Goal: Communication & Community: Answer question/provide support

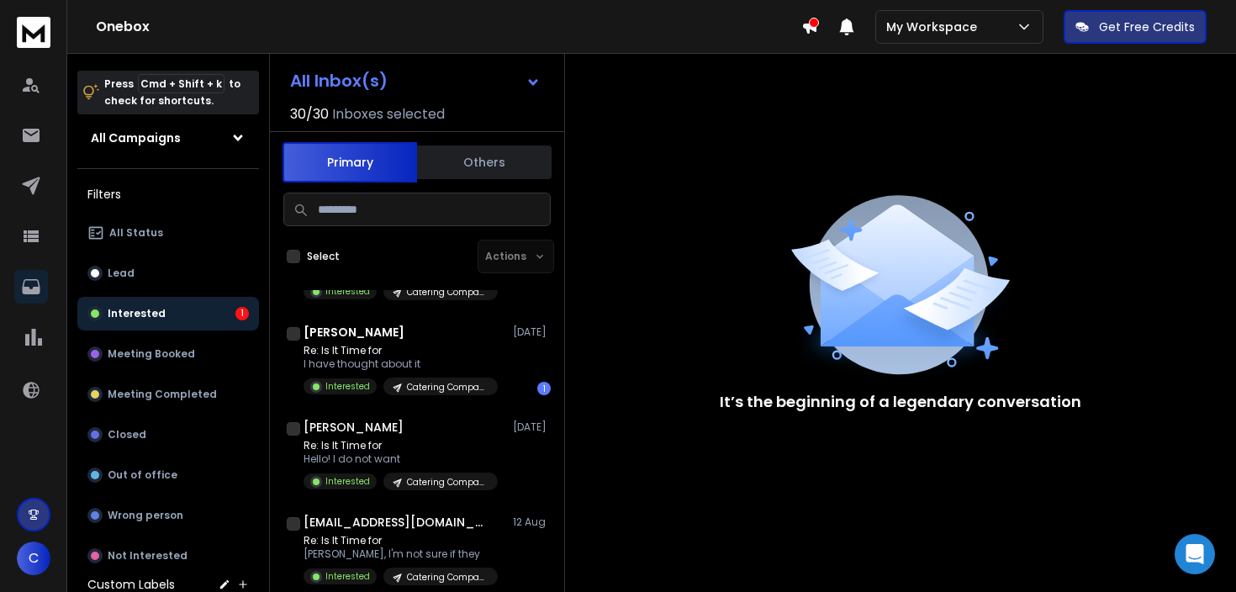
scroll to position [441, 0]
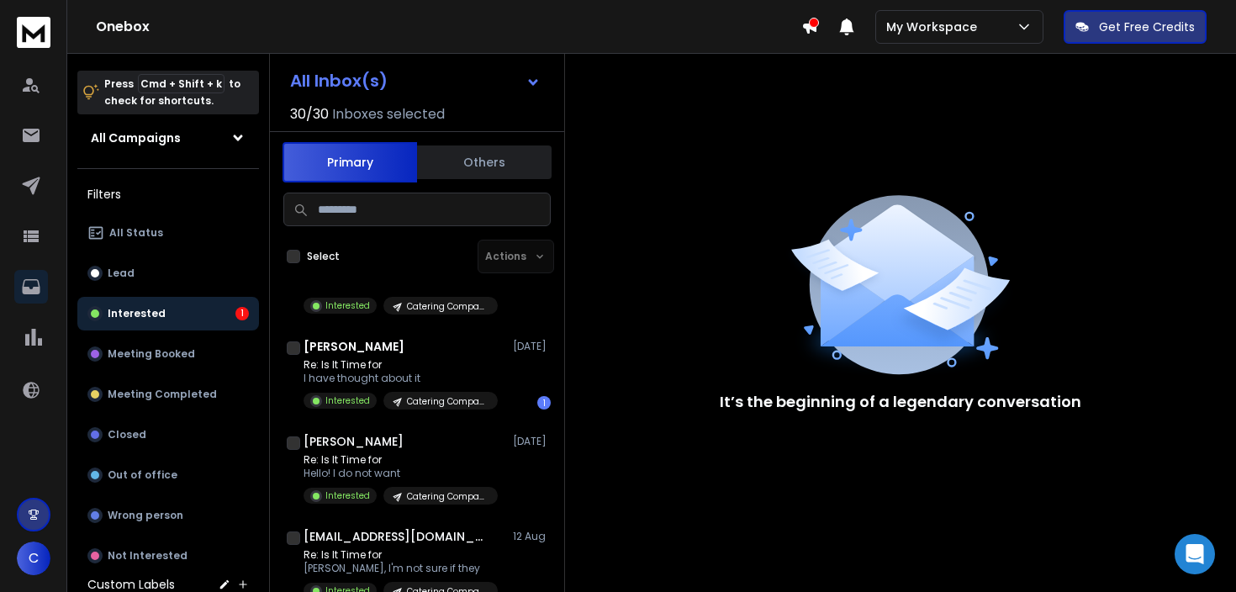
click at [502, 367] on div "Re: Is It Time for I have thought about it Interested Catering Companies 1" at bounding box center [426, 383] width 247 height 51
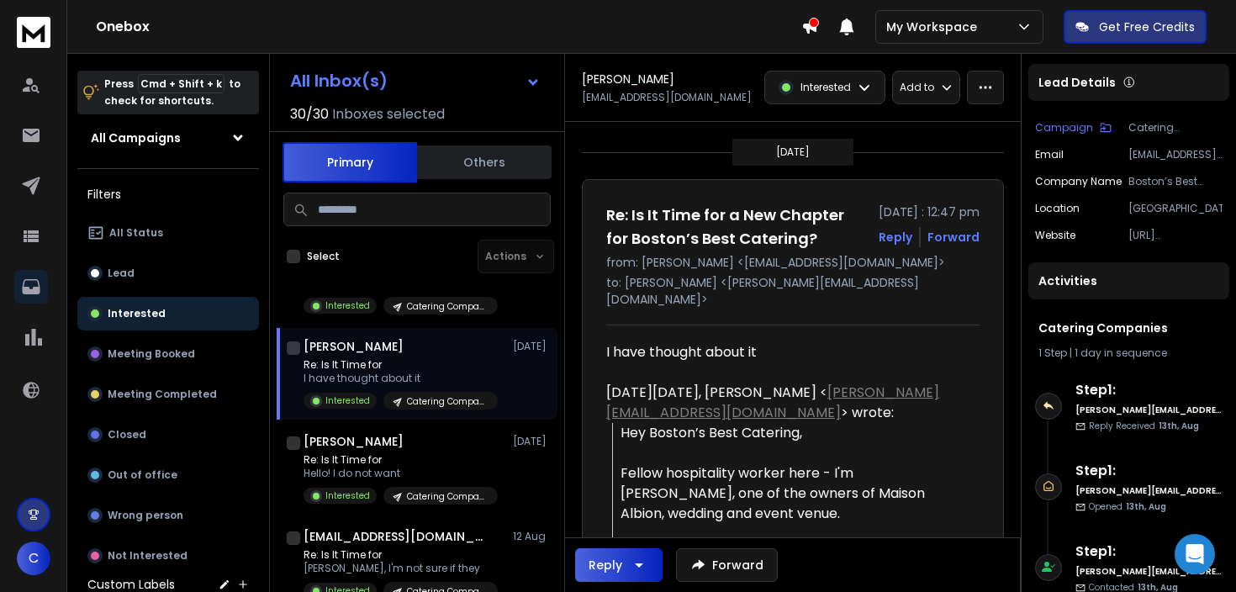
click at [613, 564] on div "Reply" at bounding box center [605, 565] width 34 height 17
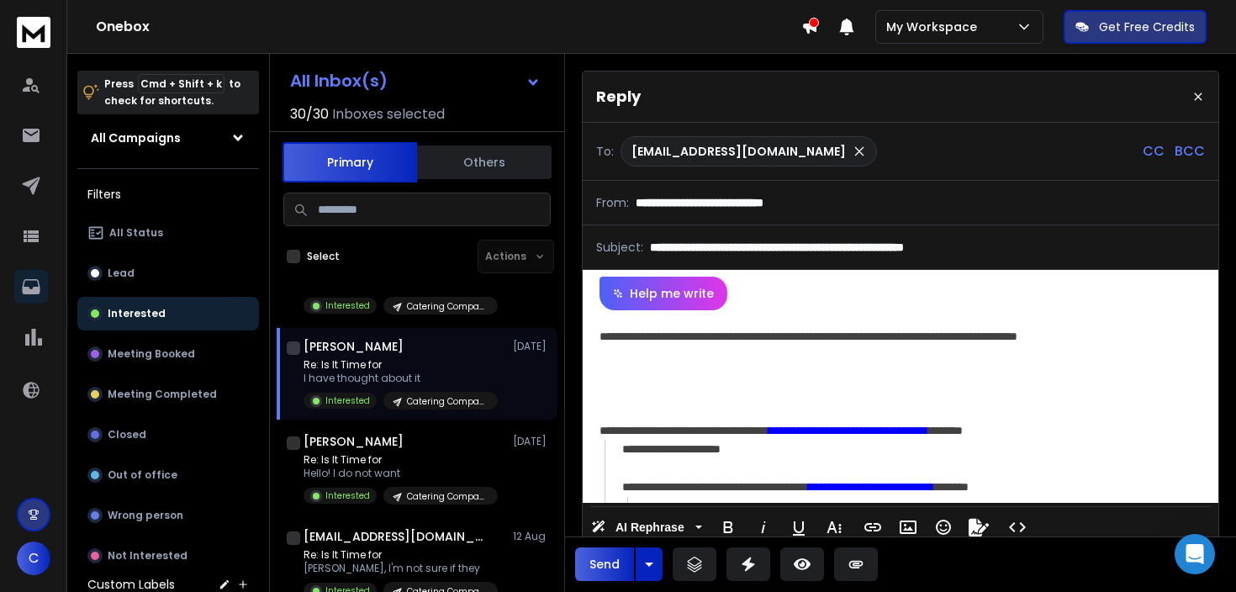
click at [661, 336] on div "**********" at bounding box center [891, 336] width 584 height 18
click at [668, 380] on div at bounding box center [900, 374] width 602 height 18
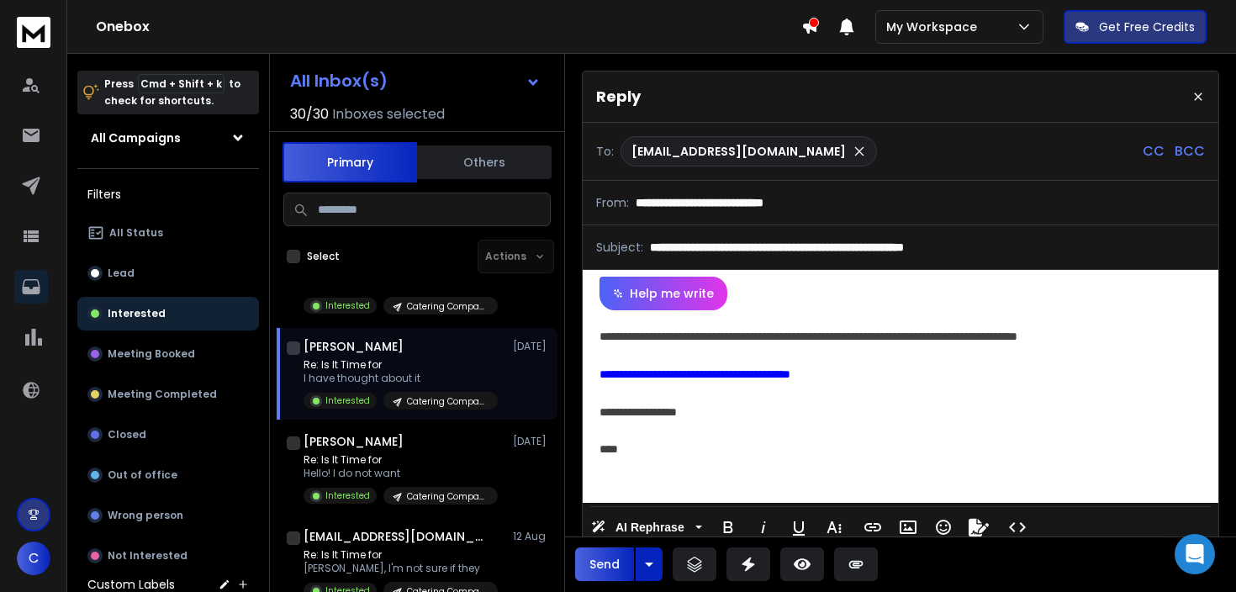
click at [599, 573] on button "Send" at bounding box center [604, 564] width 59 height 34
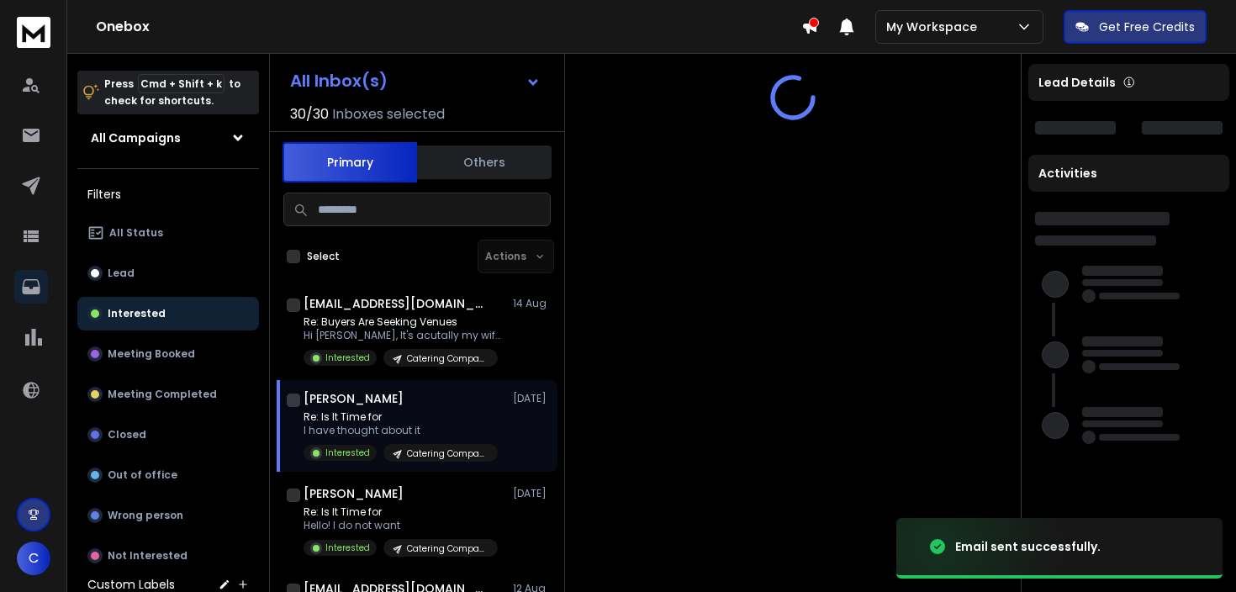
scroll to position [379, 0]
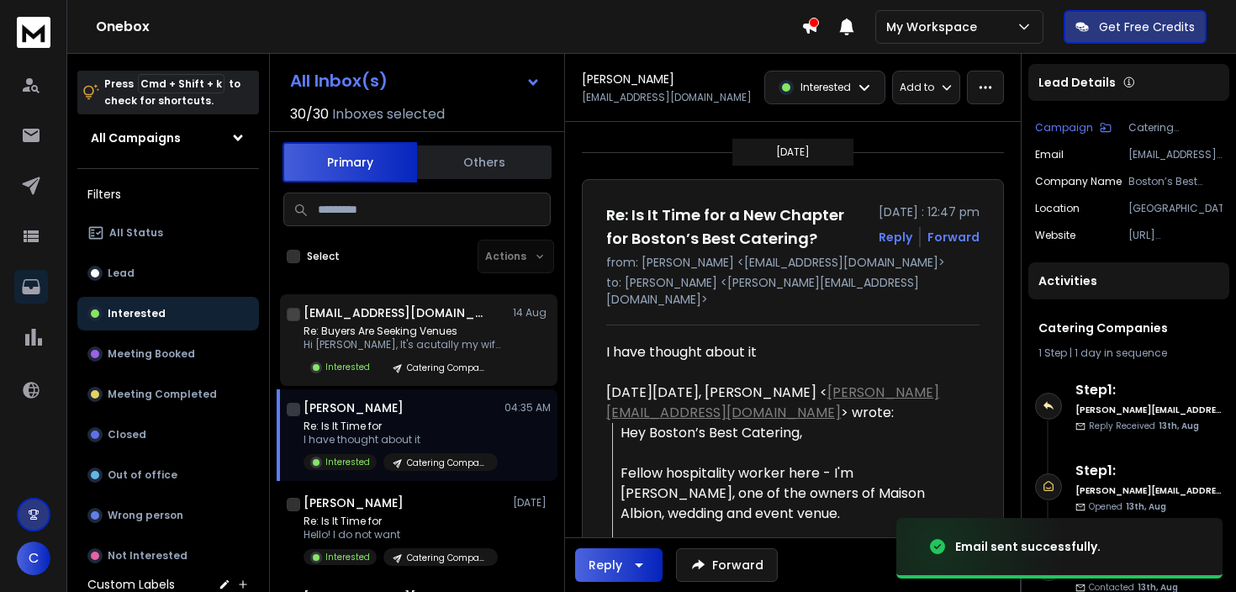
click at [456, 319] on h1 "[EMAIL_ADDRESS][DOMAIN_NAME]" at bounding box center [395, 312] width 185 height 17
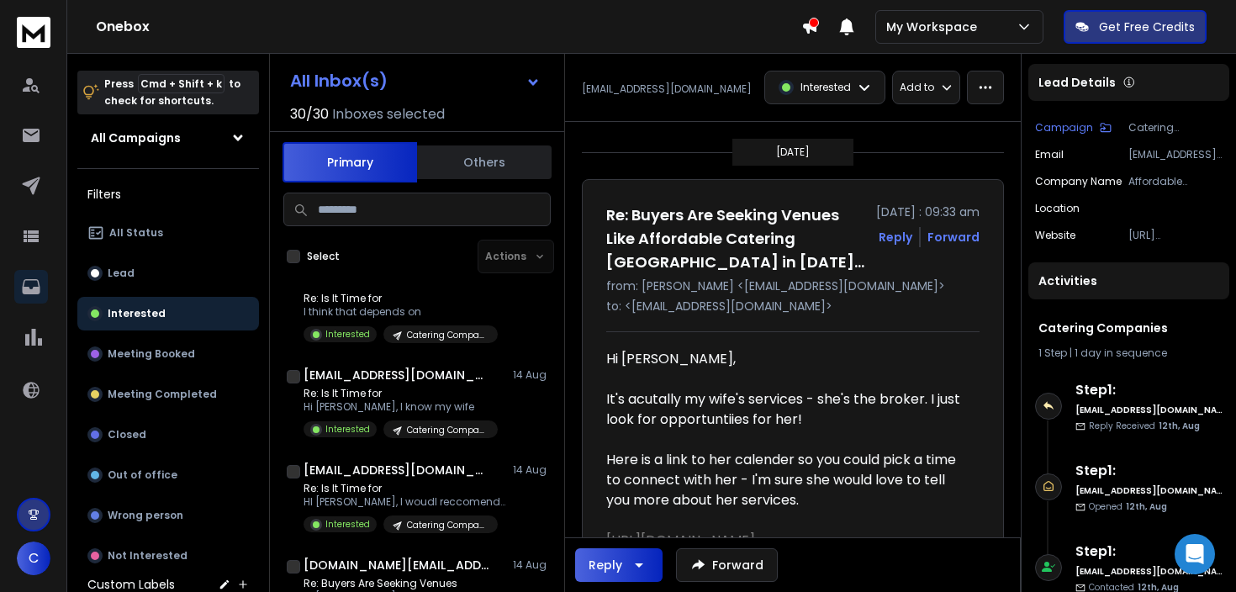
scroll to position [0, 0]
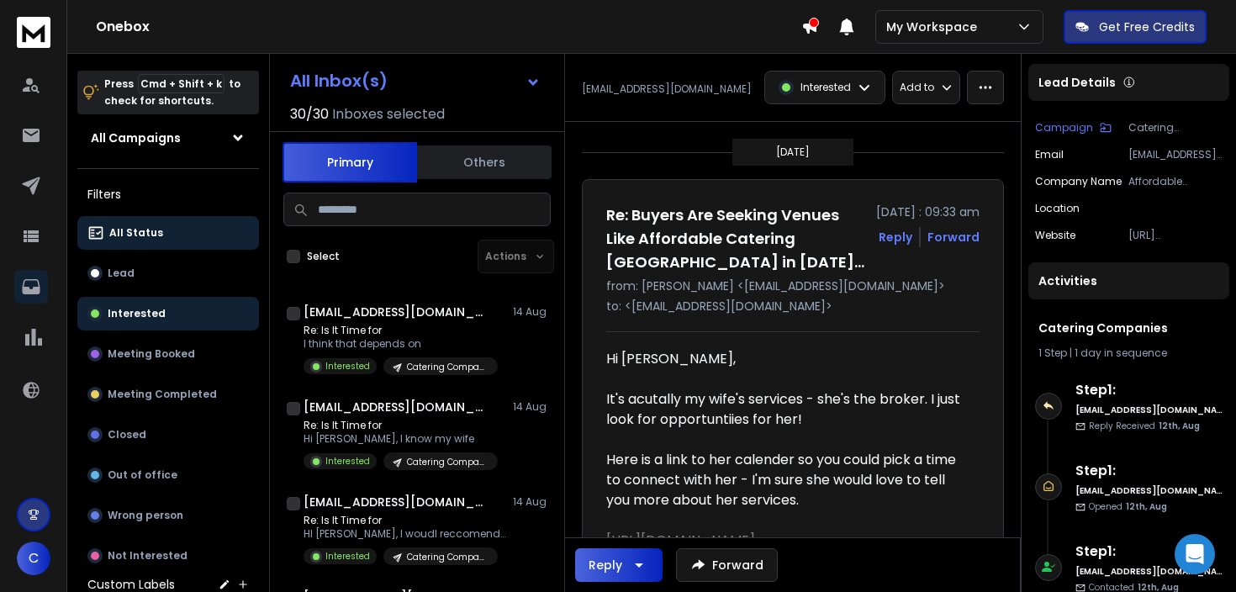
click at [134, 238] on p "All Status" at bounding box center [136, 232] width 54 height 13
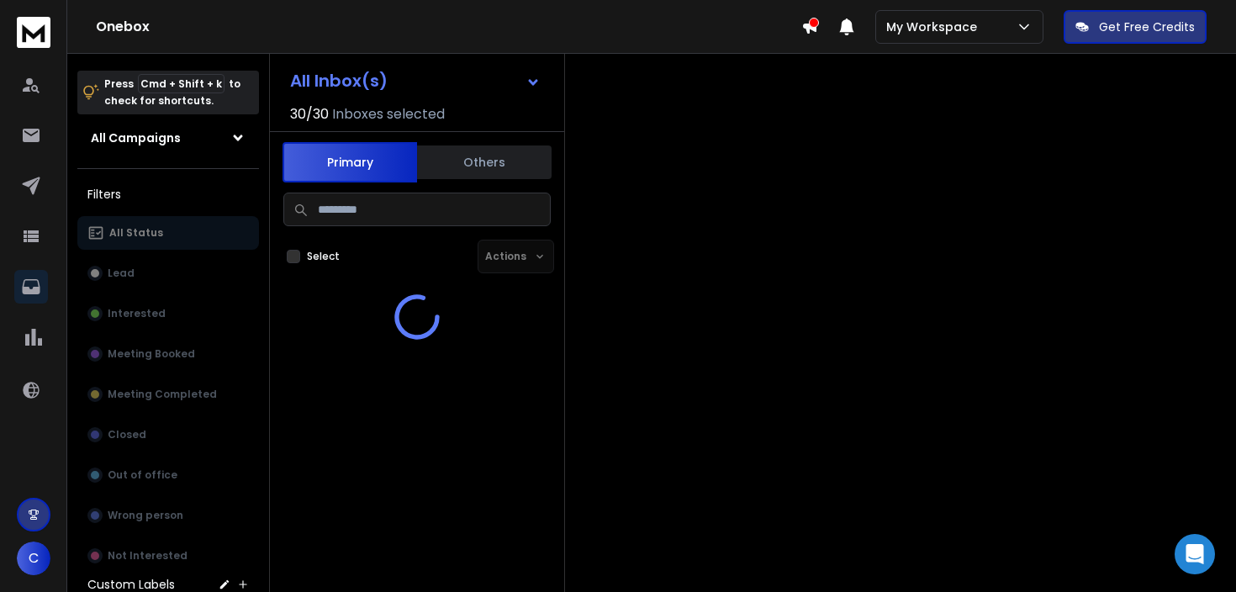
click at [134, 238] on div "All Status Lead Interested Meeting Booked Meeting Completed Closed Out of offic…" at bounding box center [168, 394] width 182 height 356
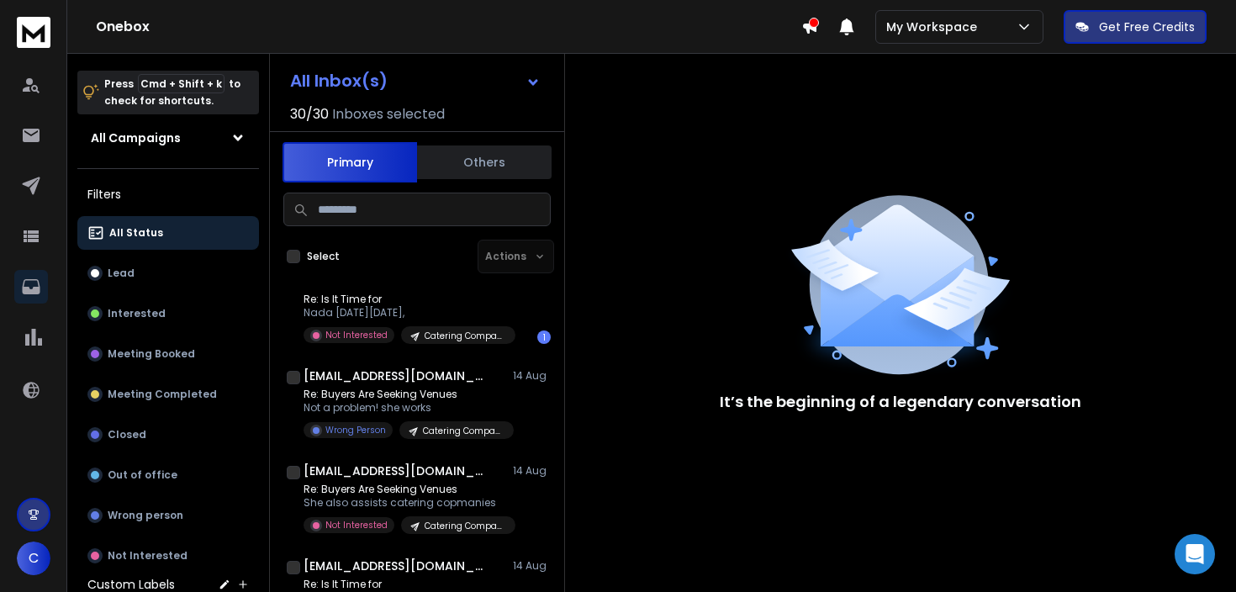
scroll to position [1362, 0]
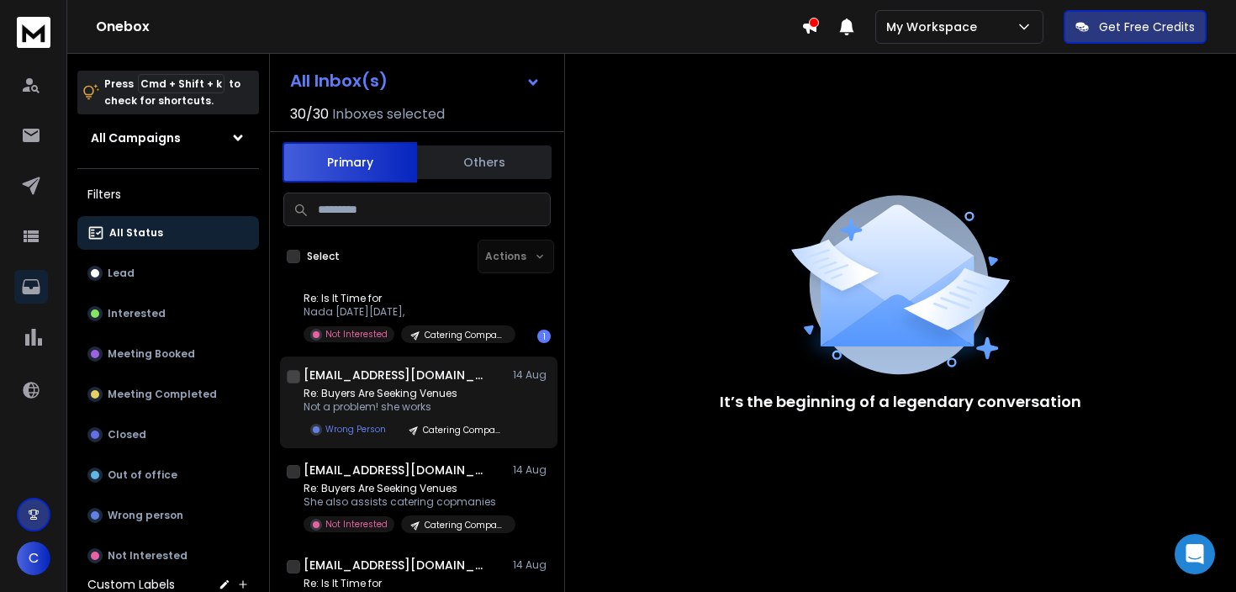
click at [451, 384] on div "[EMAIL_ADDRESS][DOMAIN_NAME] [DATE] Re: Buyers Are Seeking Venues Not a problem…" at bounding box center [426, 402] width 247 height 71
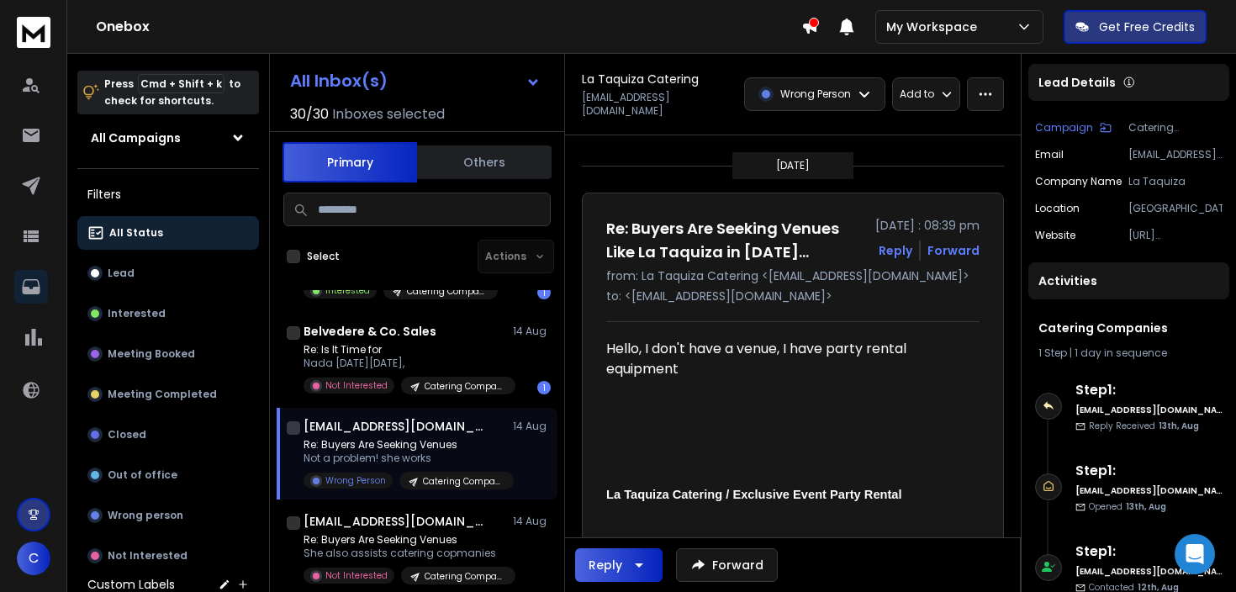
scroll to position [1306, 0]
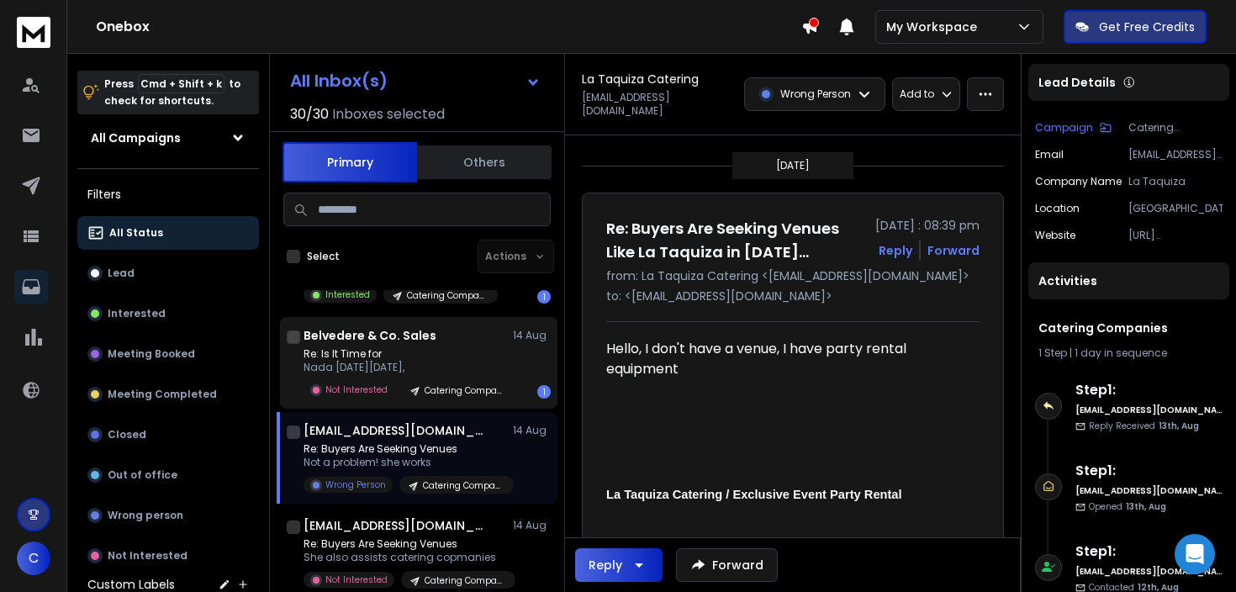
click at [442, 331] on div "Belvedere & Co. Sales [DATE]" at bounding box center [426, 335] width 247 height 17
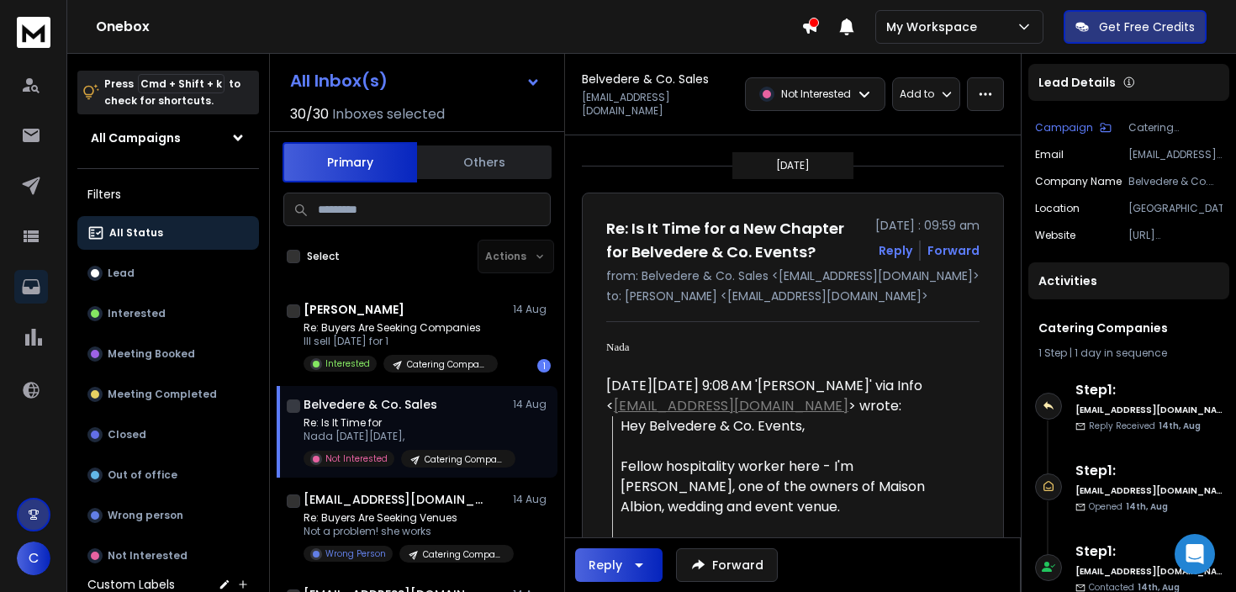
scroll to position [1232, 0]
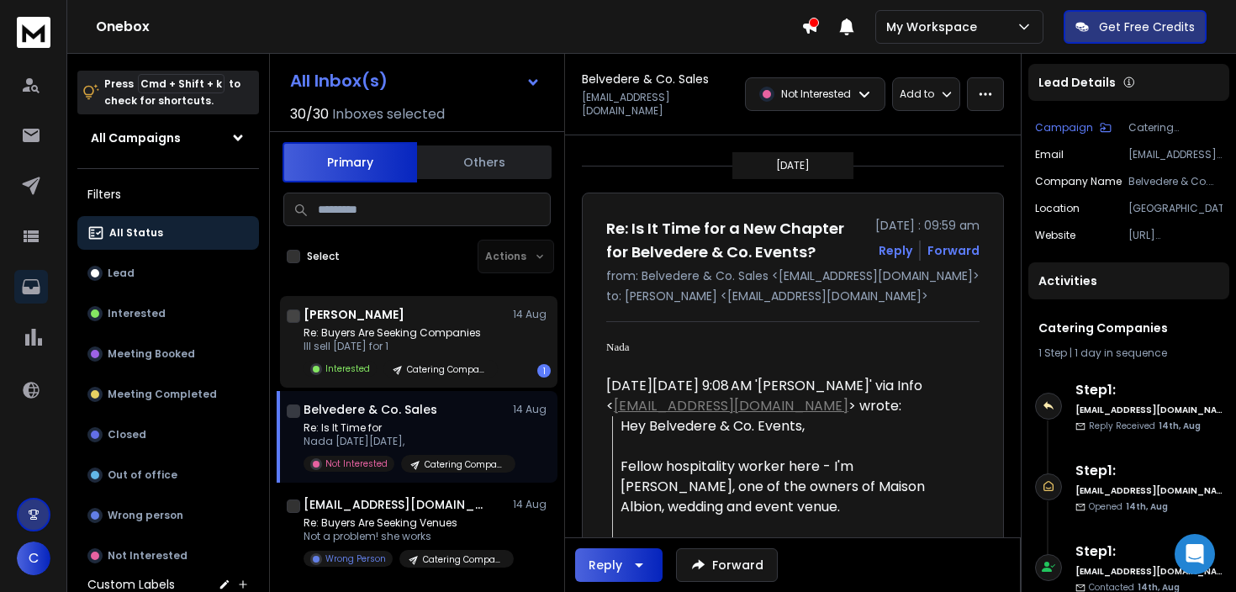
click at [443, 341] on p "Ill sell [DATE] for 1" at bounding box center [400, 346] width 194 height 13
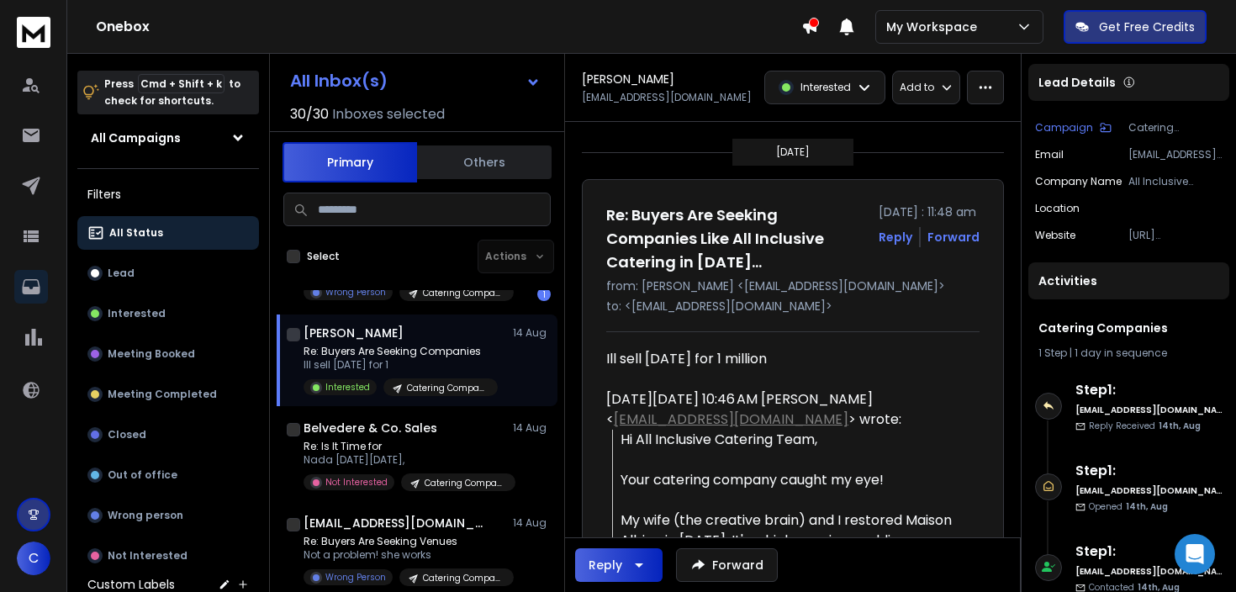
scroll to position [1209, 0]
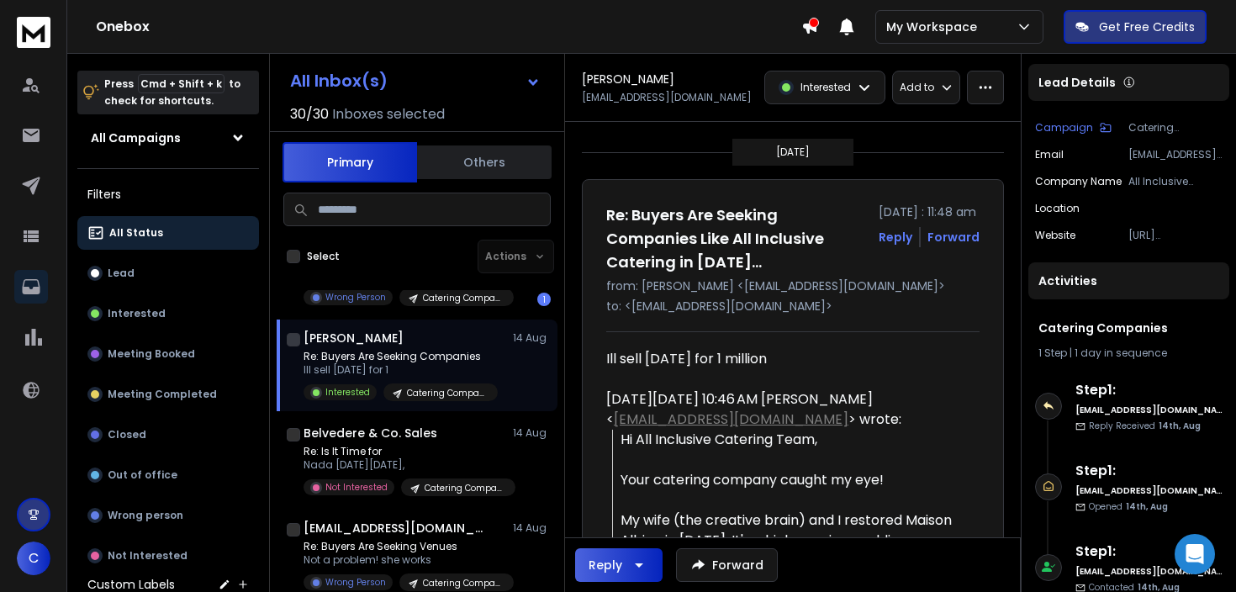
click at [604, 563] on div "Reply" at bounding box center [605, 565] width 34 height 17
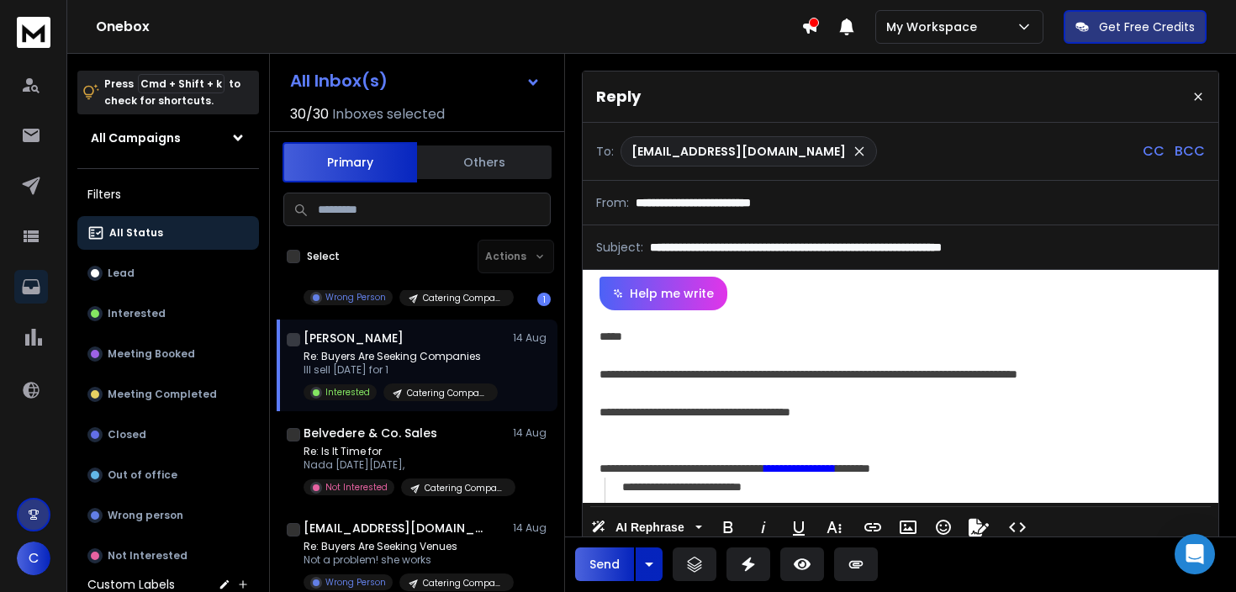
click at [635, 372] on div "**********" at bounding box center [891, 374] width 584 height 18
click at [1093, 372] on div "**********" at bounding box center [891, 374] width 584 height 18
click at [870, 405] on div "**********" at bounding box center [891, 412] width 584 height 18
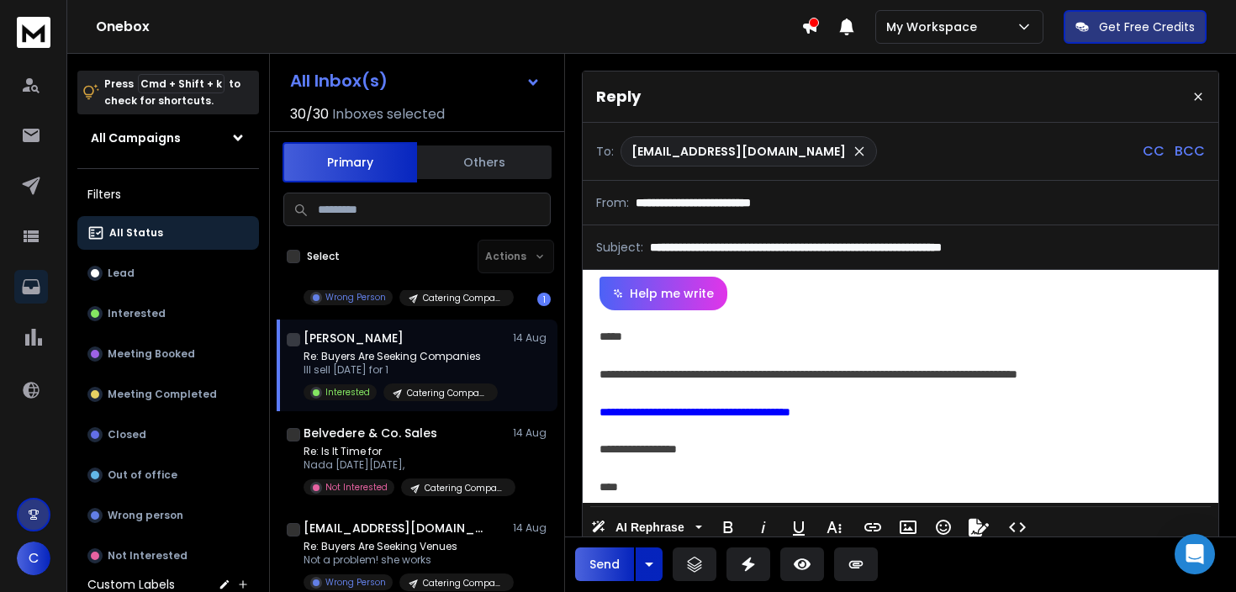
click at [599, 562] on button "Send" at bounding box center [604, 564] width 59 height 34
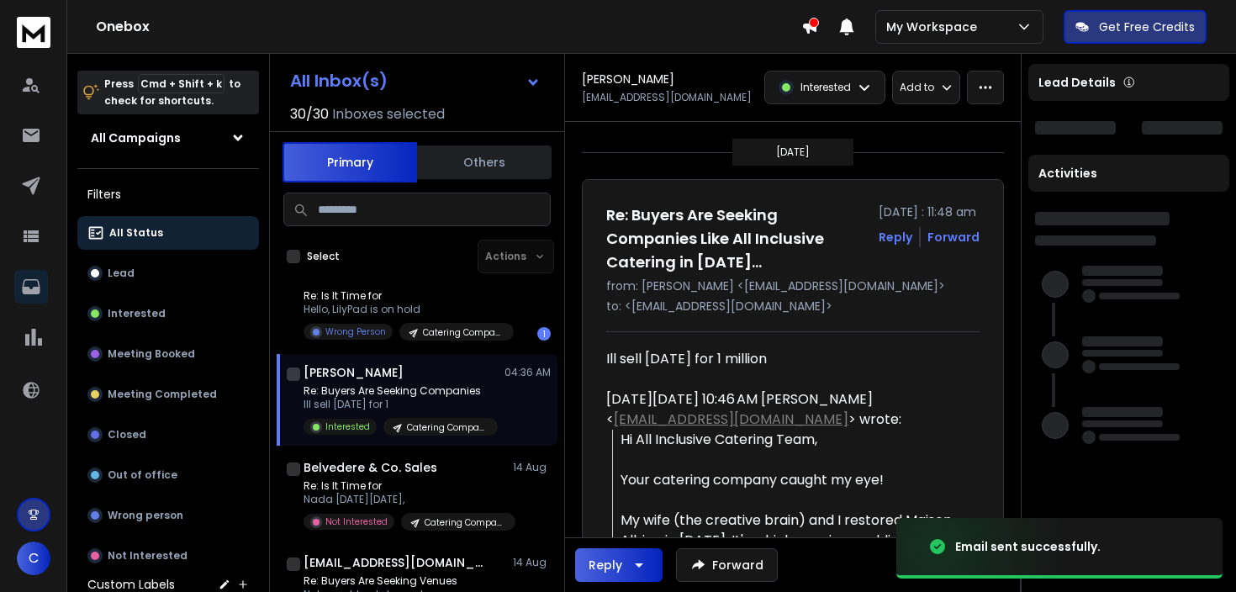
scroll to position [1156, 0]
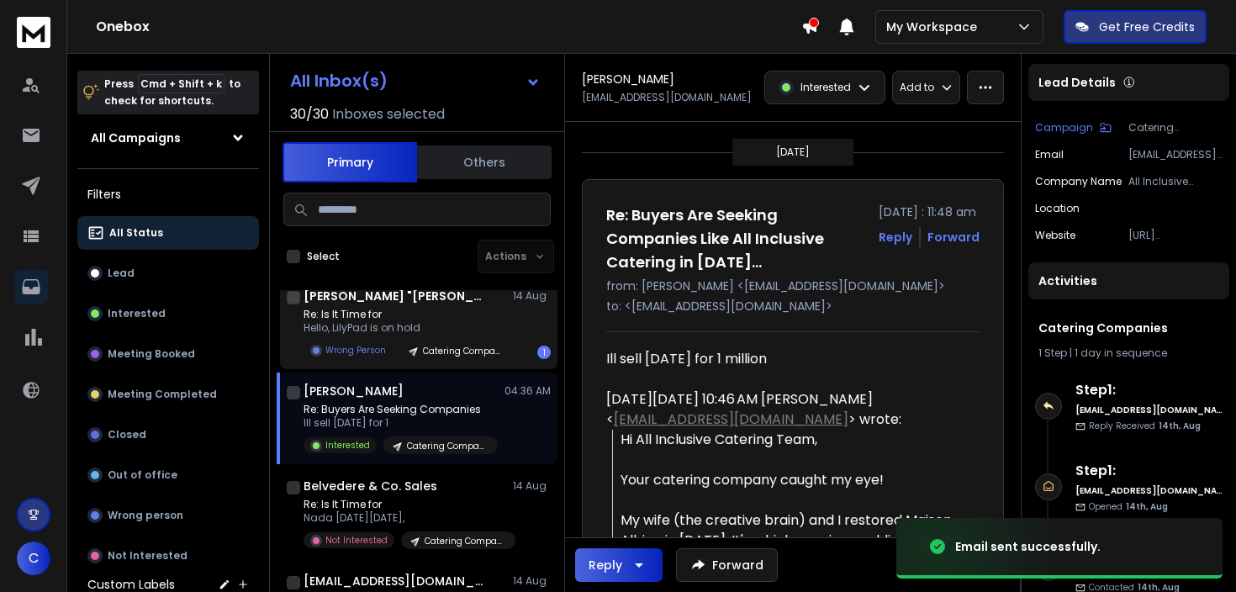
click at [433, 310] on p "Re: Is It Time for" at bounding box center [404, 314] width 202 height 13
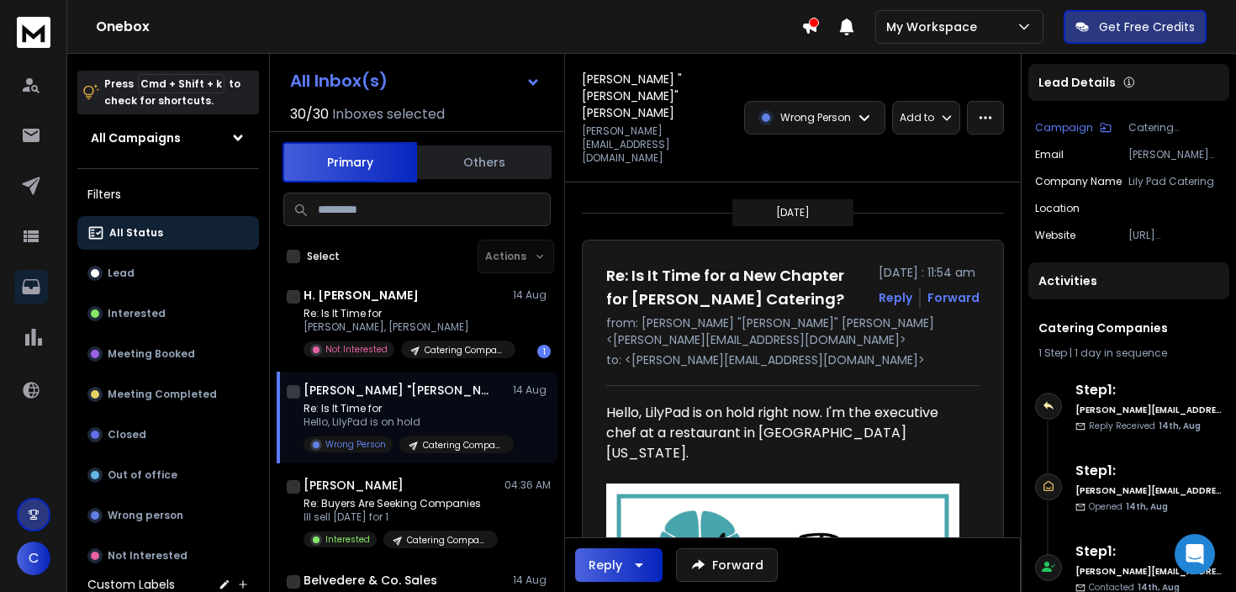
scroll to position [1033, 0]
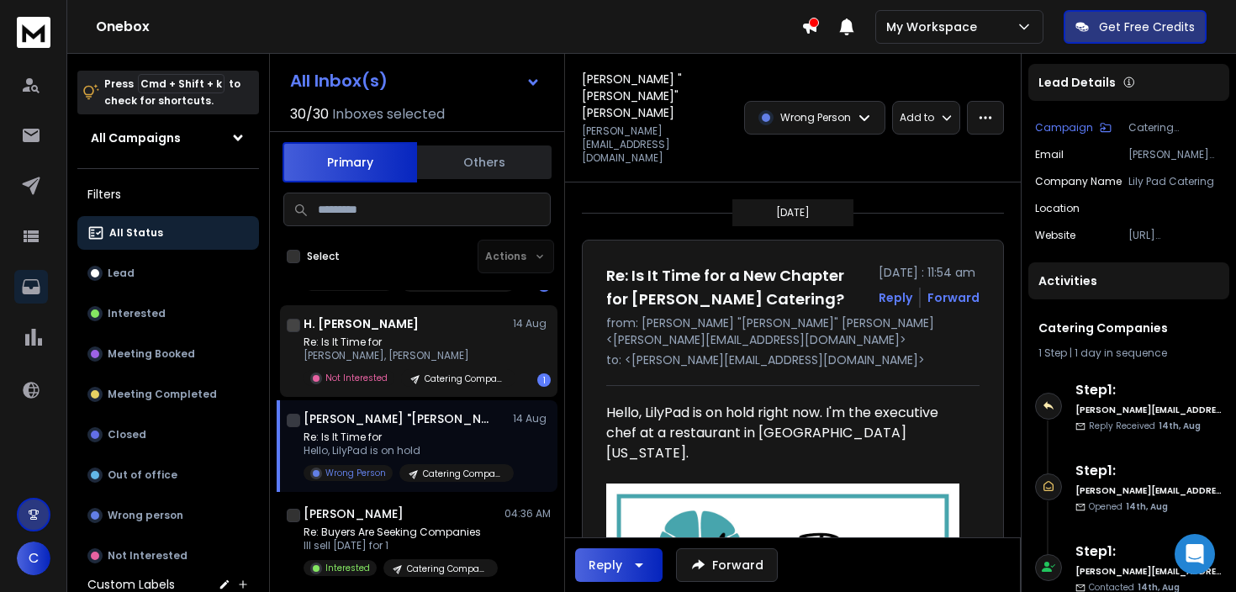
click at [466, 333] on div "H. [PERSON_NAME] [DATE] Re: Is It Time for [PERSON_NAME], [PERSON_NAME] Not Int…" at bounding box center [426, 350] width 247 height 71
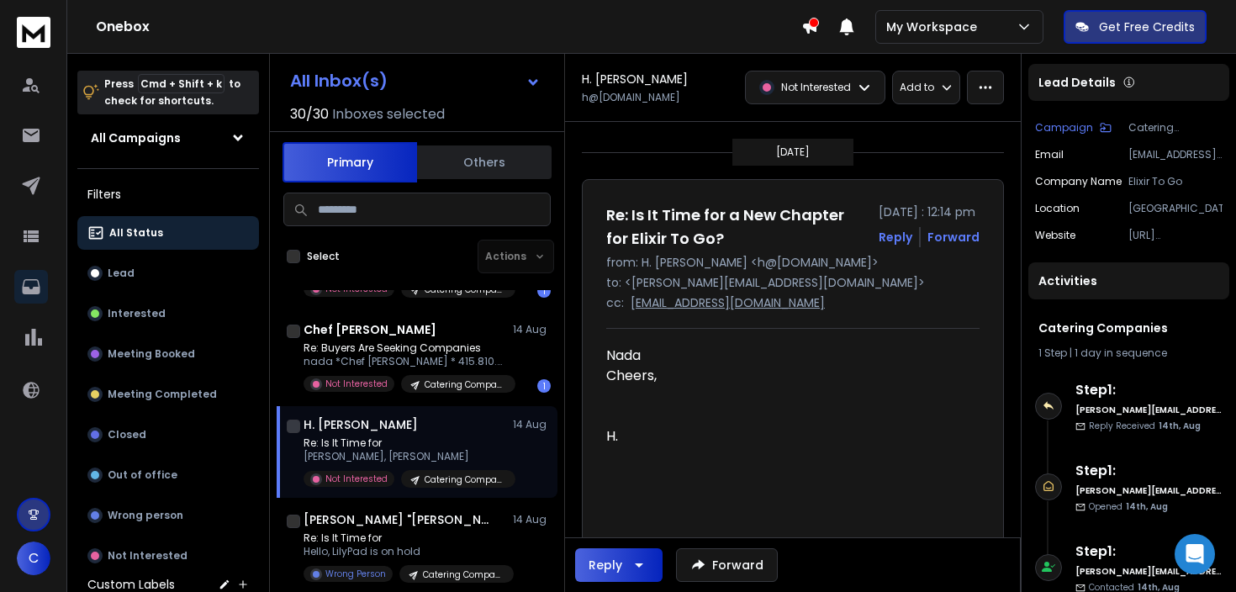
scroll to position [921, 0]
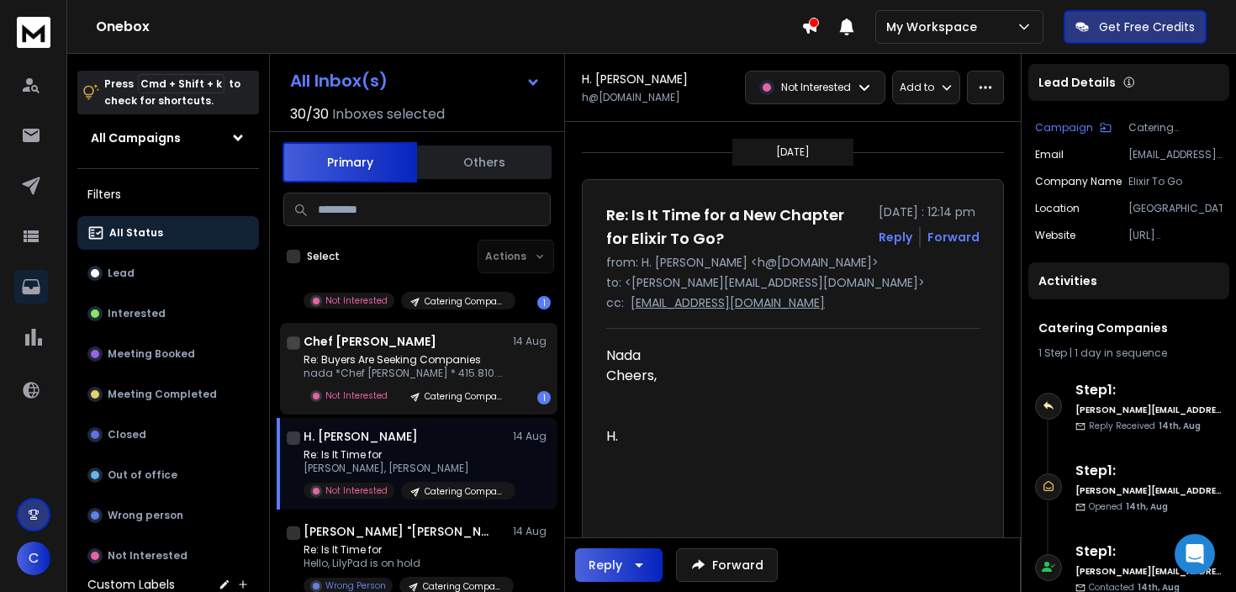
click at [422, 361] on p "Re: Buyers Are Seeking Companies" at bounding box center [404, 359] width 202 height 13
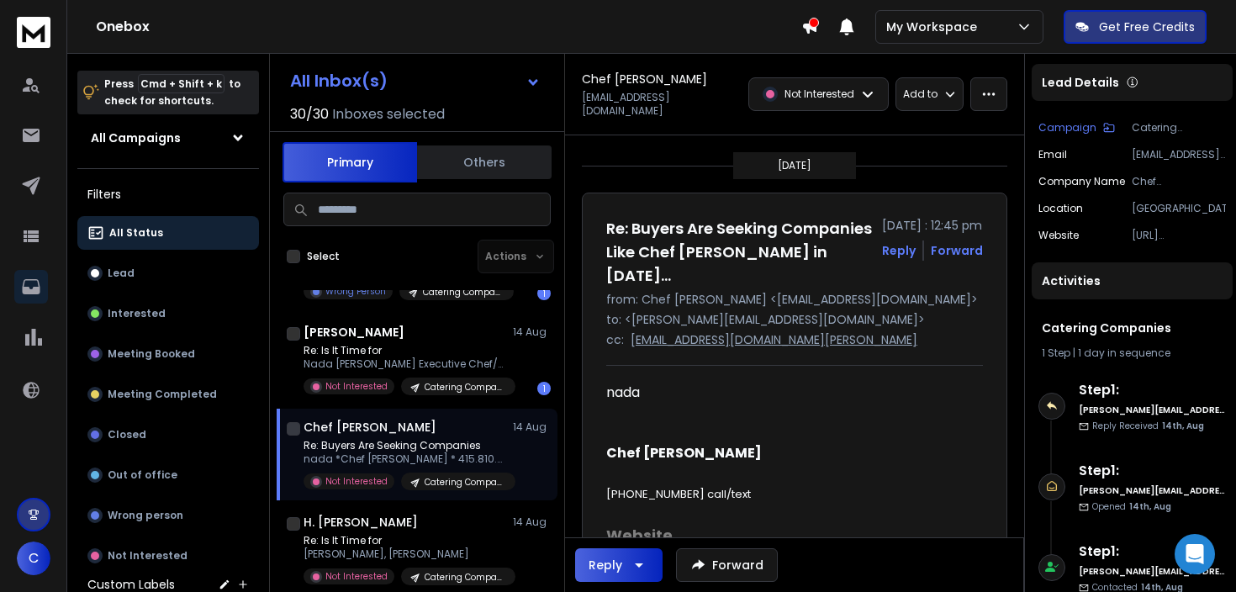
scroll to position [834, 0]
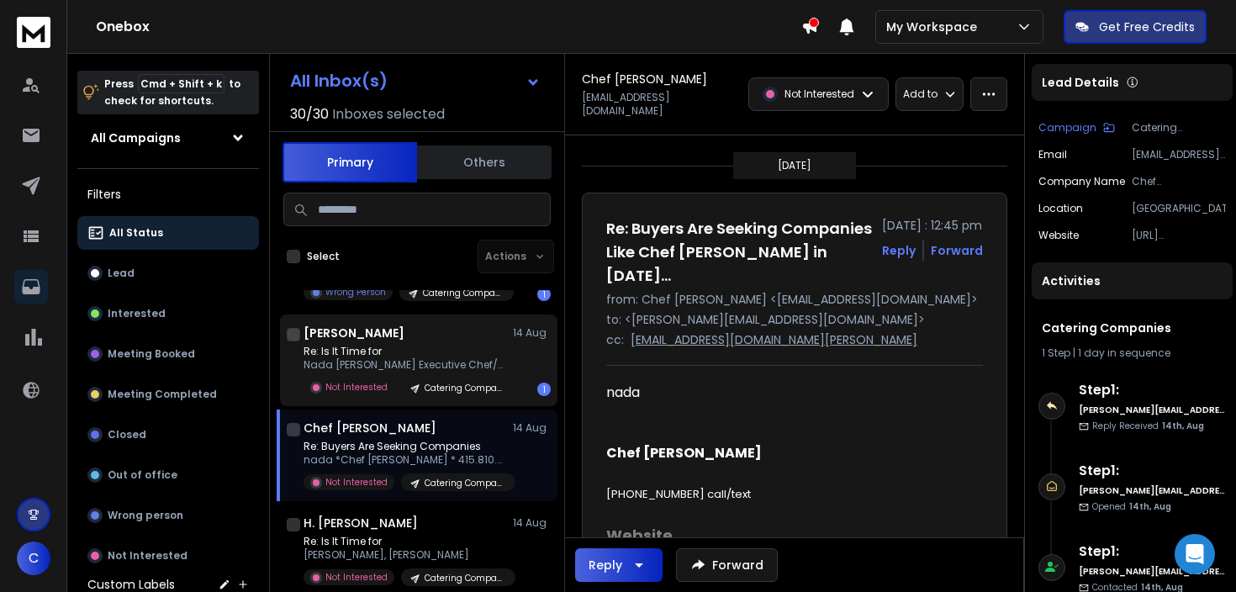
click at [422, 345] on p "Re: Is It Time for" at bounding box center [404, 351] width 202 height 13
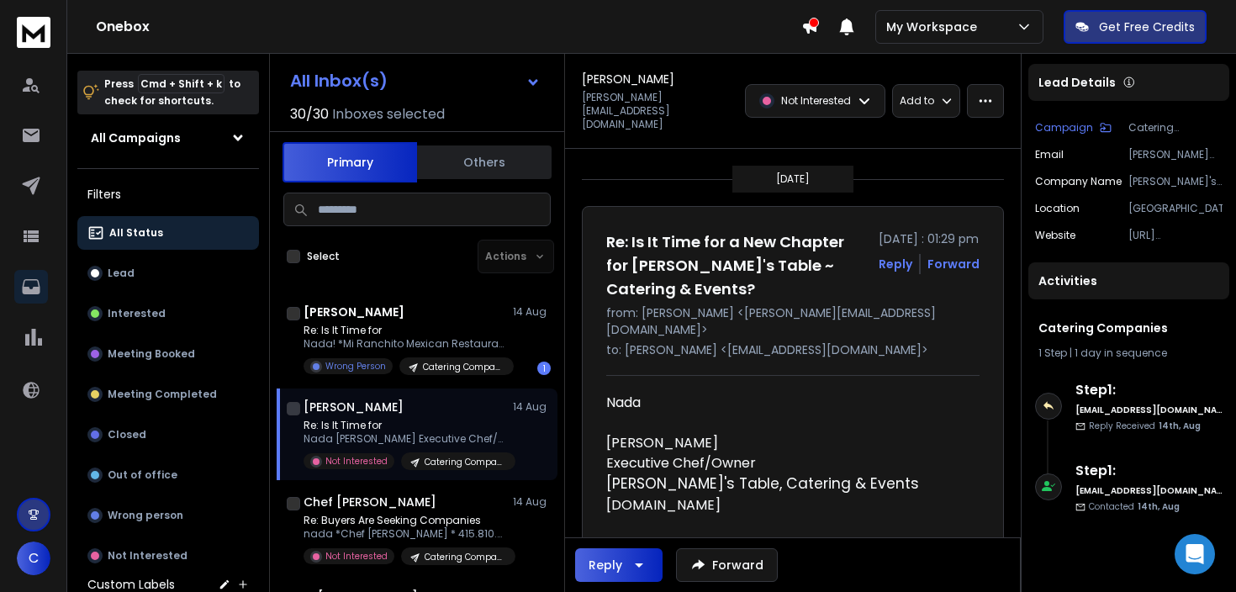
scroll to position [757, 0]
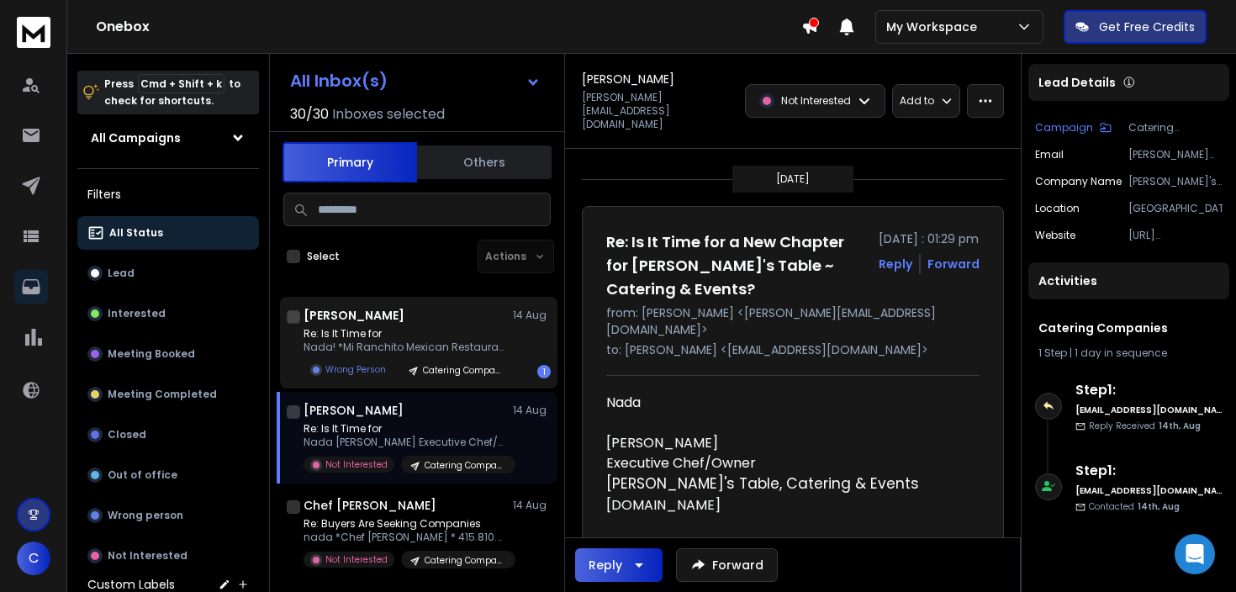
click at [422, 334] on p "Re: Is It Time for" at bounding box center [404, 333] width 202 height 13
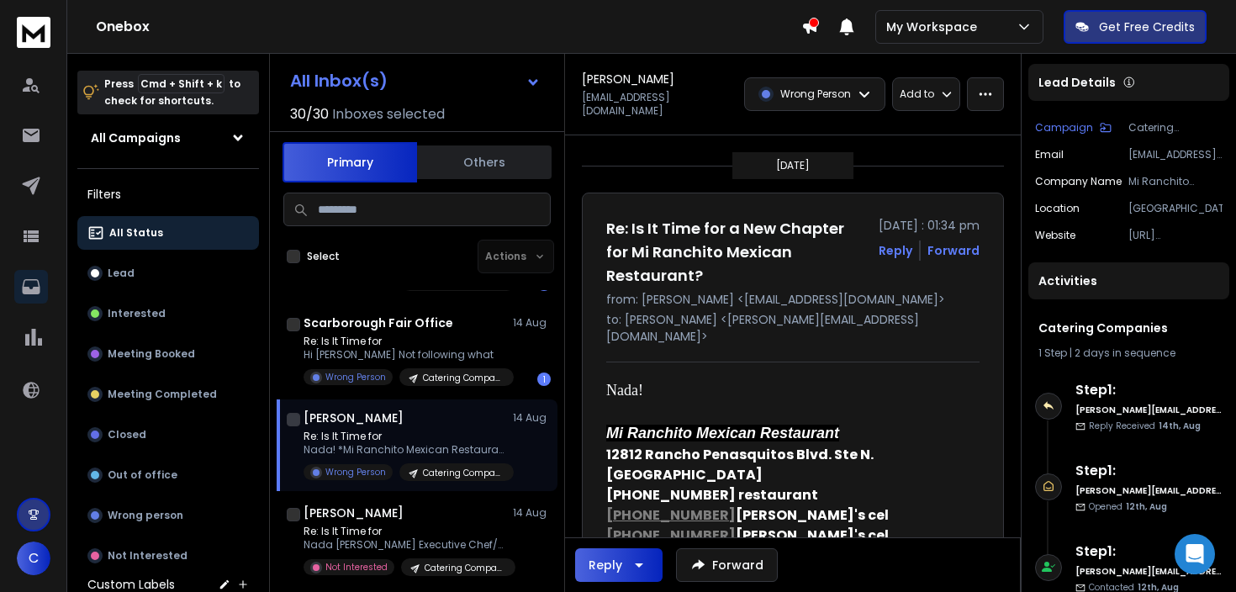
scroll to position [643, 0]
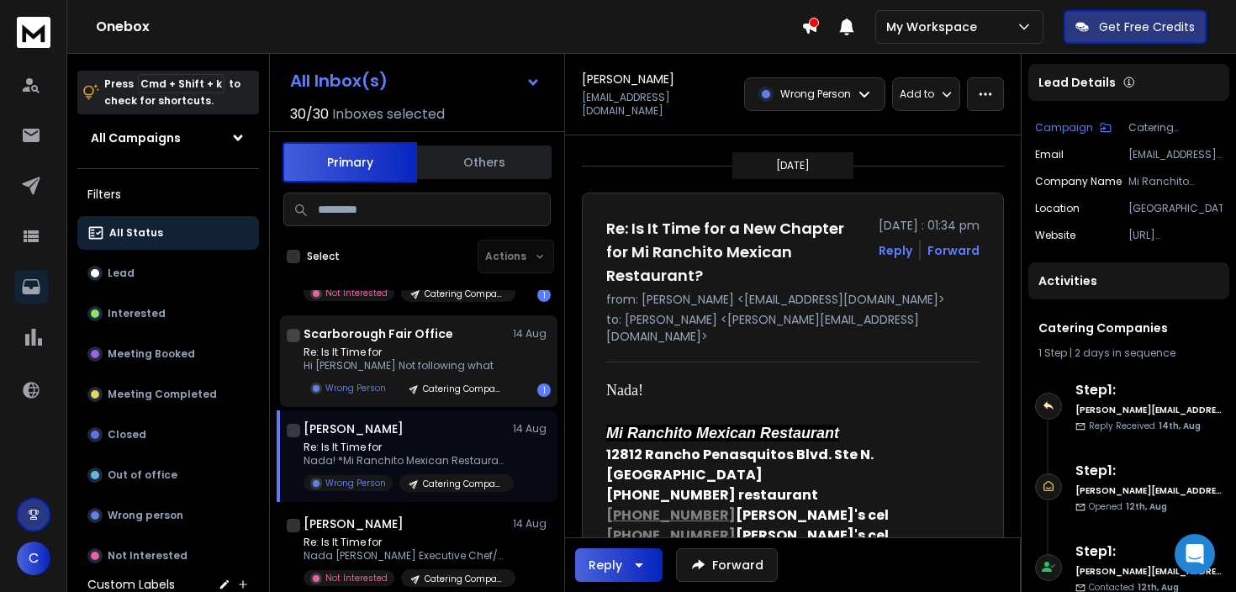
click at [423, 349] on p "Re: Is It Time for" at bounding box center [404, 352] width 202 height 13
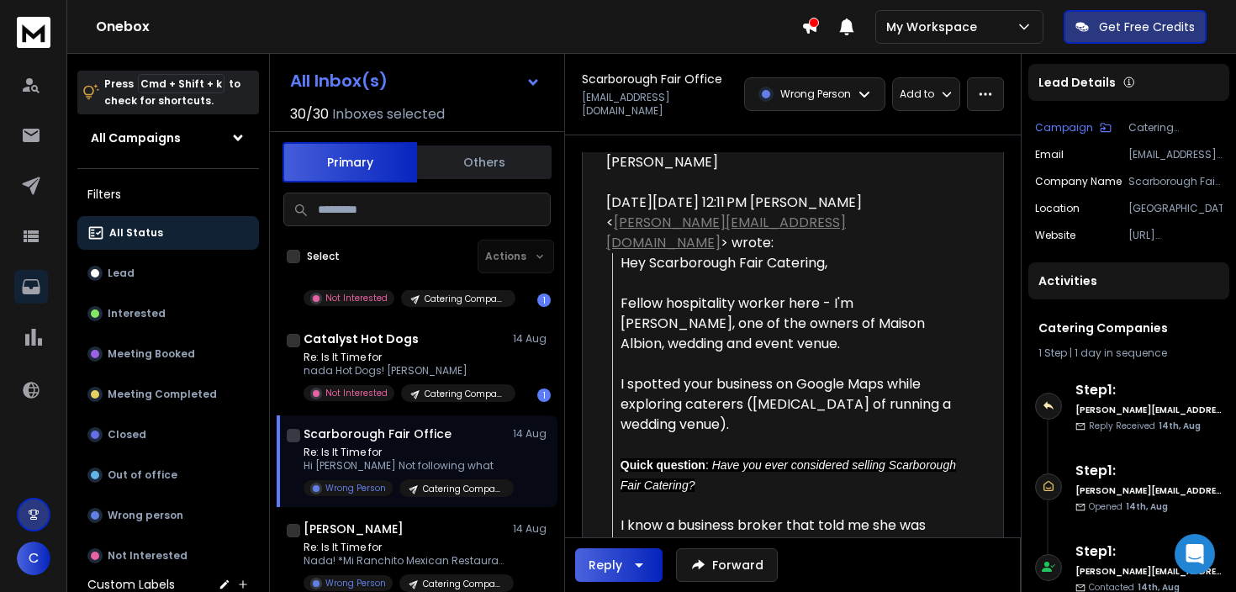
scroll to position [536, 0]
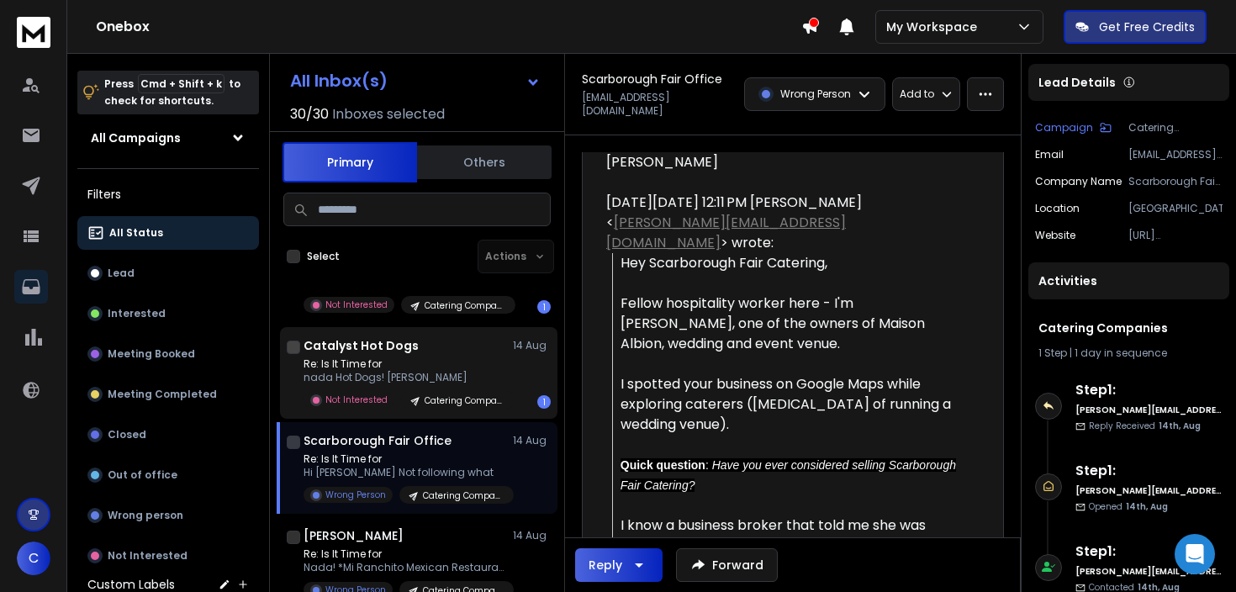
click at [374, 366] on p "Re: Is It Time for" at bounding box center [404, 363] width 202 height 13
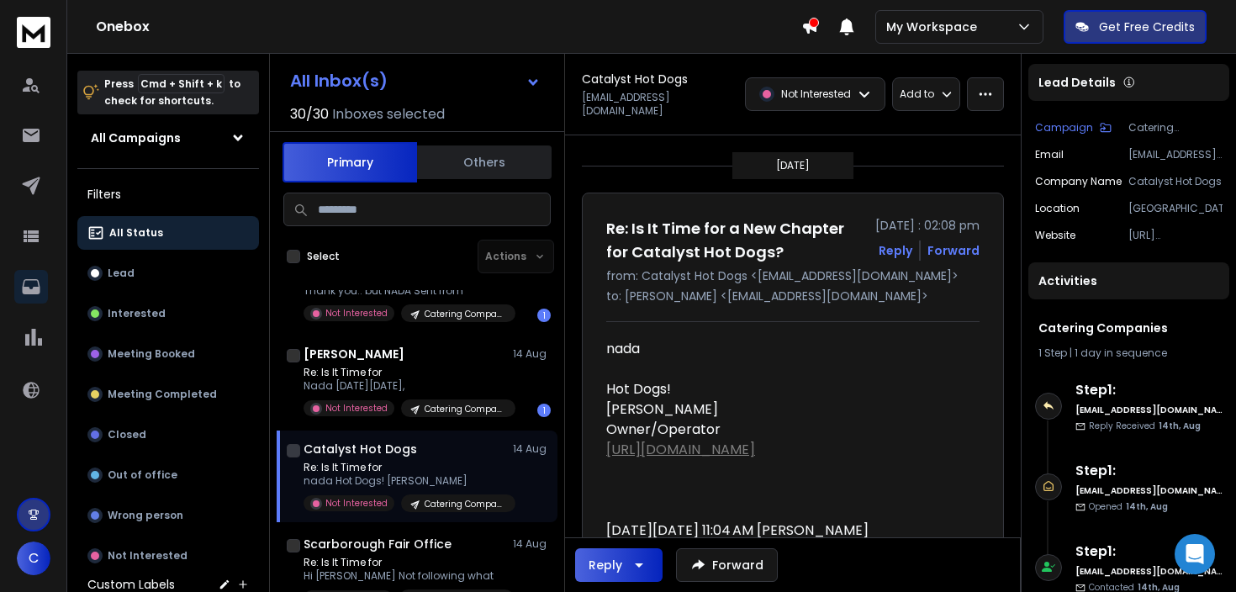
scroll to position [430, 0]
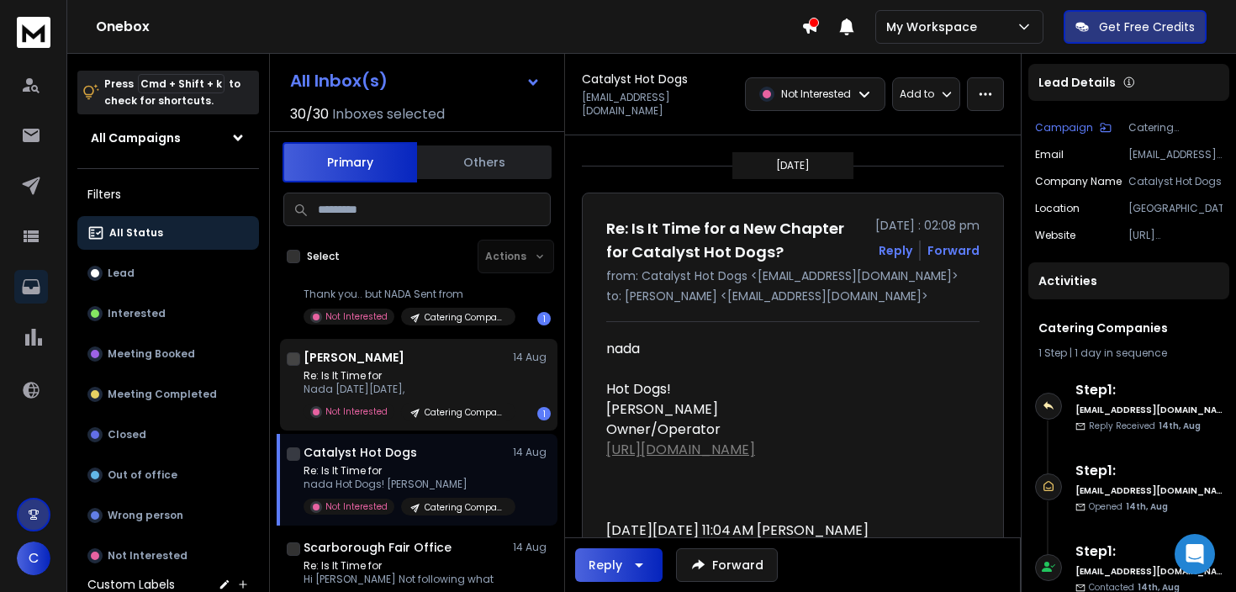
click at [435, 372] on p "Re: Is It Time for" at bounding box center [404, 375] width 202 height 13
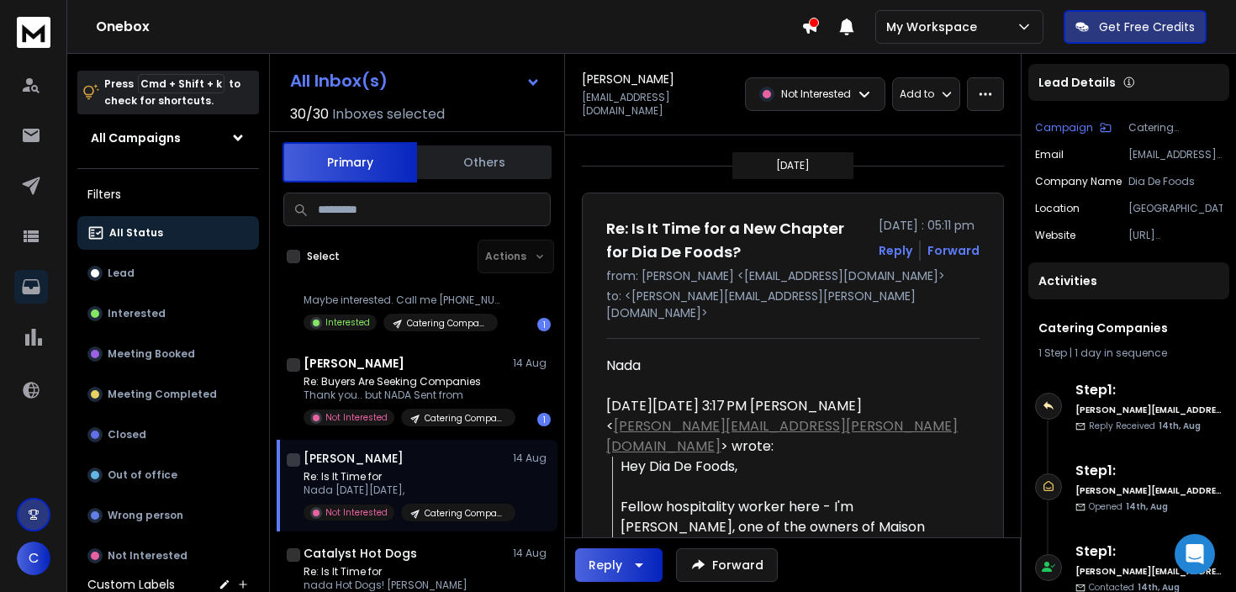
scroll to position [327, 0]
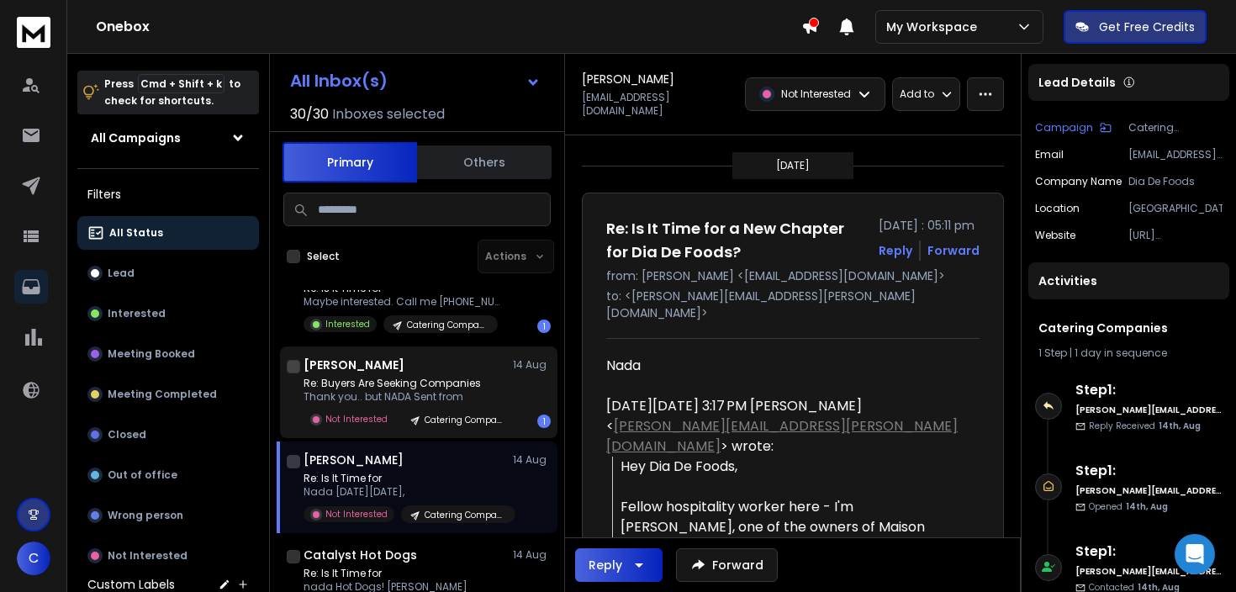
click at [432, 383] on p "Re: Buyers Are Seeking Companies" at bounding box center [404, 383] width 202 height 13
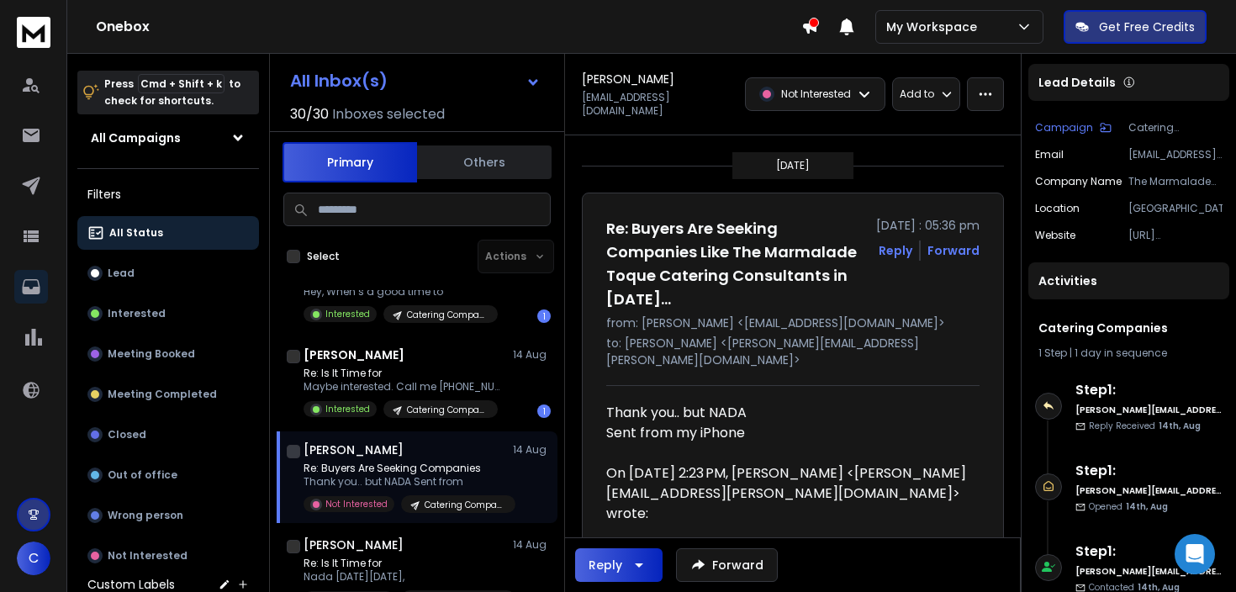
scroll to position [240, 0]
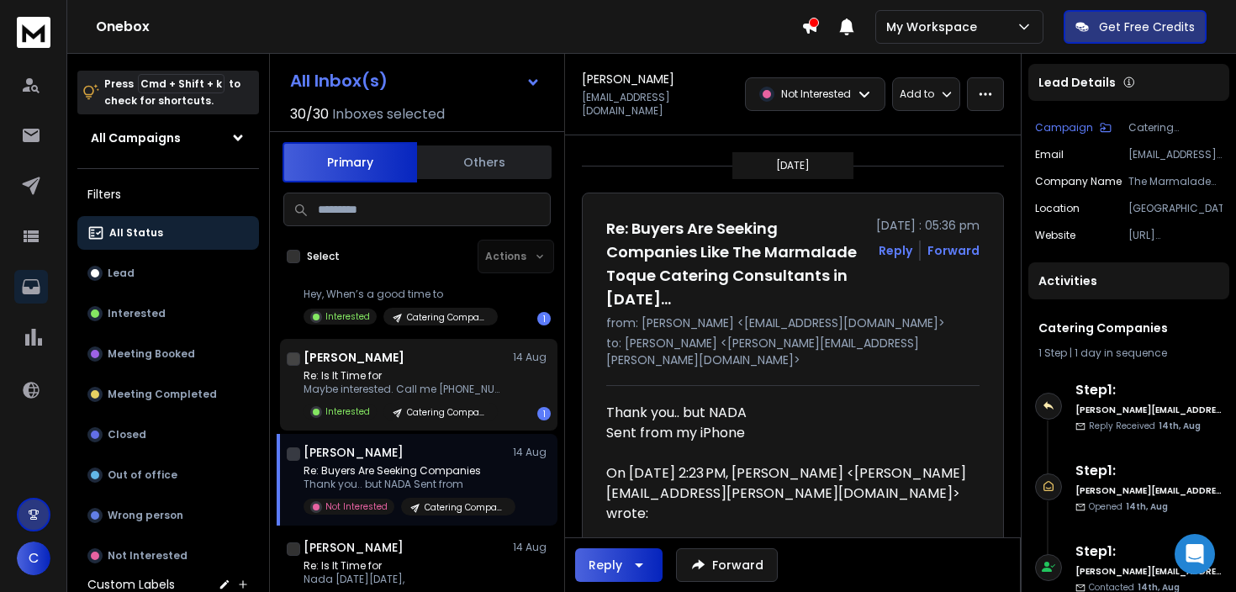
click at [430, 378] on p "Re: Is It Time for" at bounding box center [404, 375] width 202 height 13
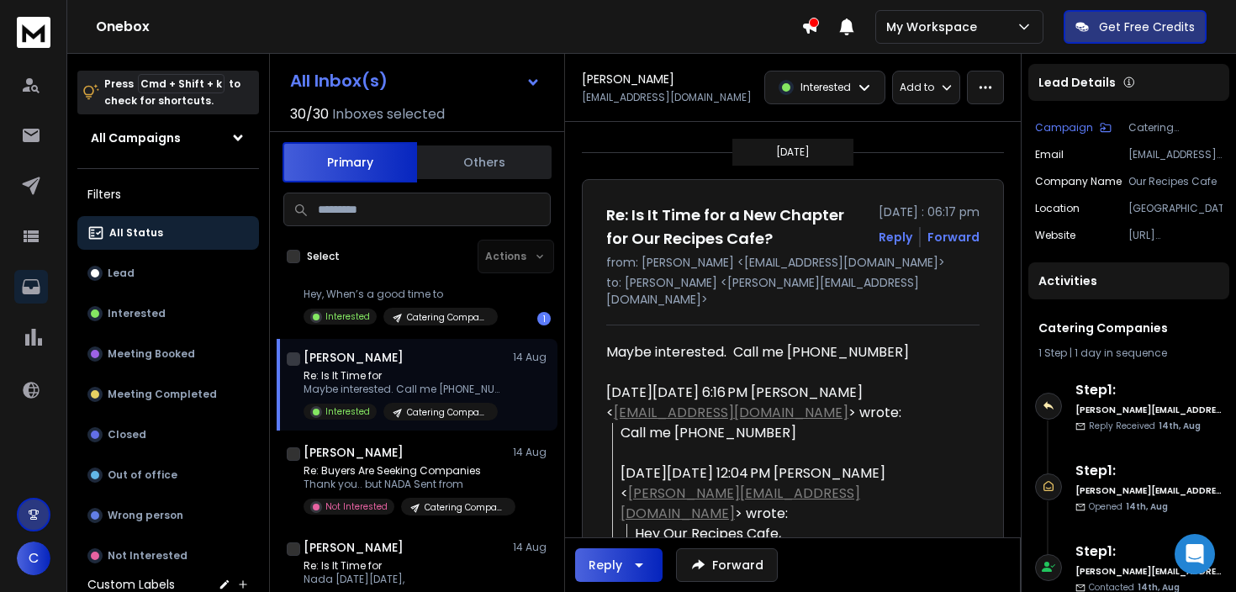
click at [605, 563] on div "Reply" at bounding box center [605, 565] width 34 height 17
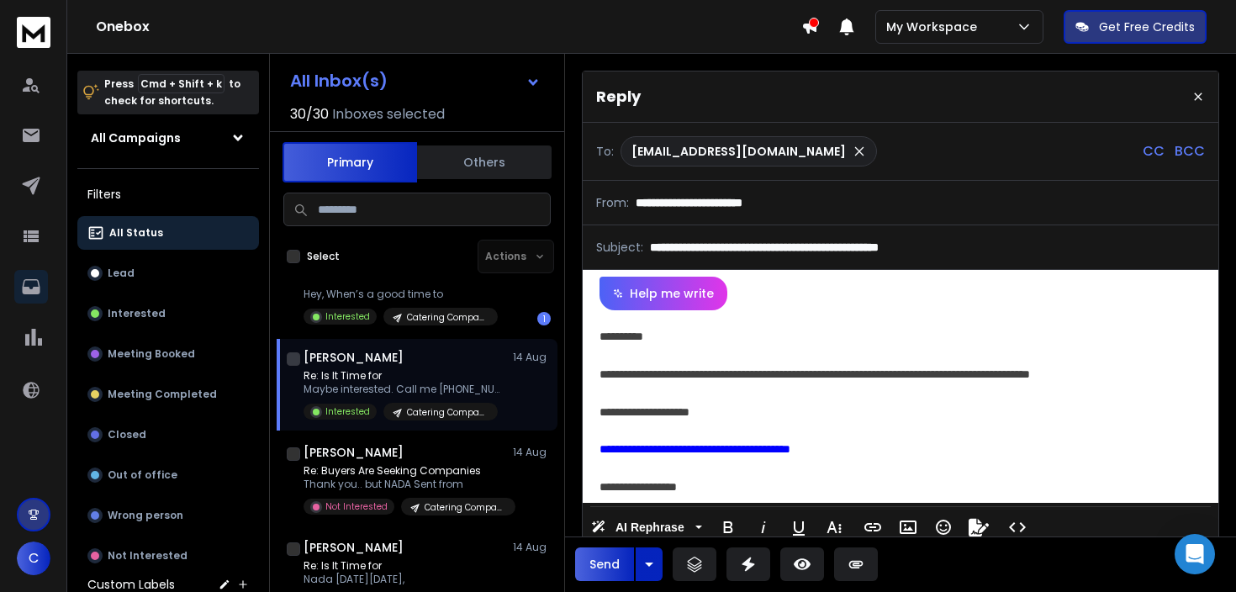
scroll to position [10, 0]
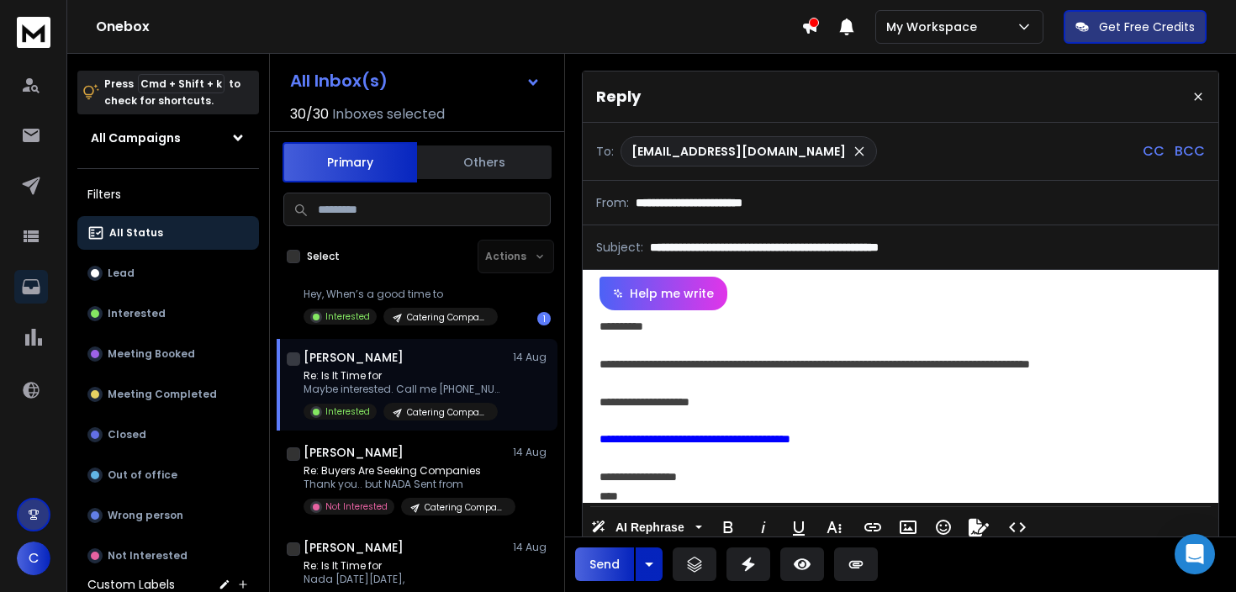
click at [960, 361] on div "**********" at bounding box center [891, 364] width 584 height 18
click at [629, 325] on div "**********" at bounding box center [891, 326] width 584 height 18
click at [1082, 367] on div "**********" at bounding box center [891, 364] width 584 height 18
click at [606, 557] on button "Send" at bounding box center [604, 564] width 59 height 34
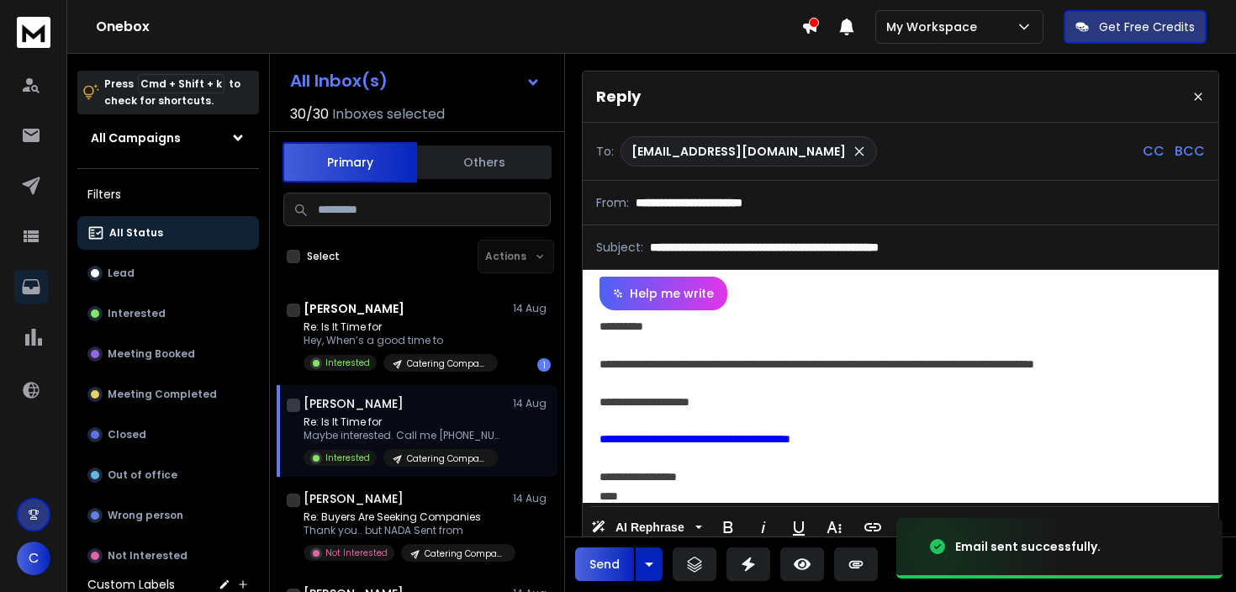
scroll to position [179, 0]
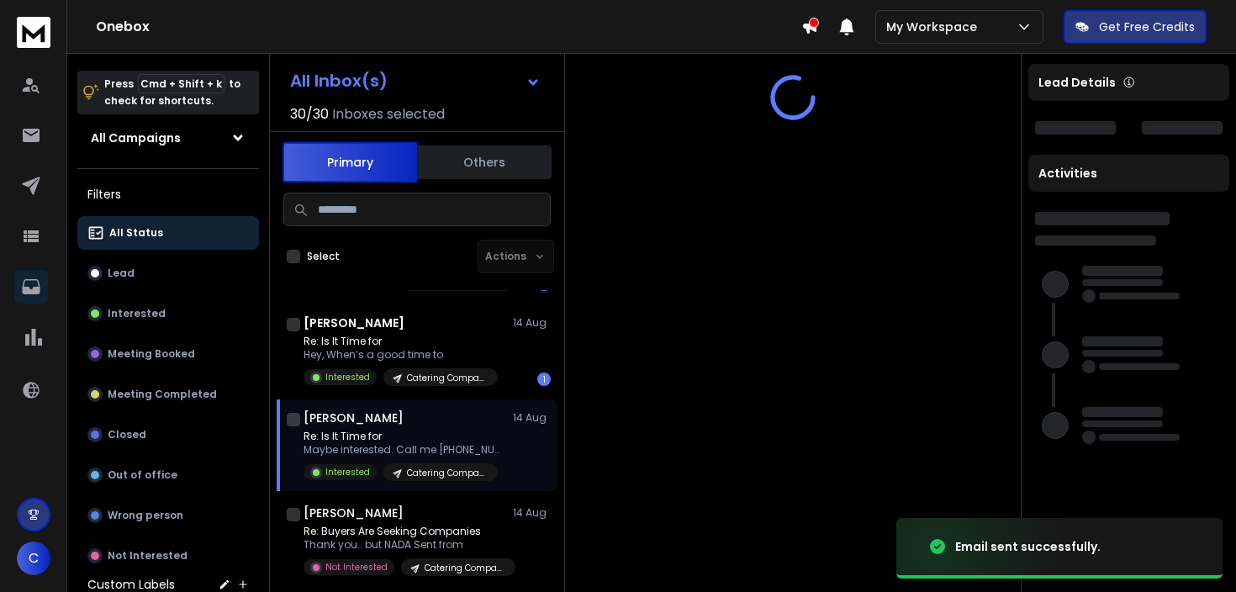
click at [429, 371] on div "Catering Companies" at bounding box center [440, 377] width 114 height 18
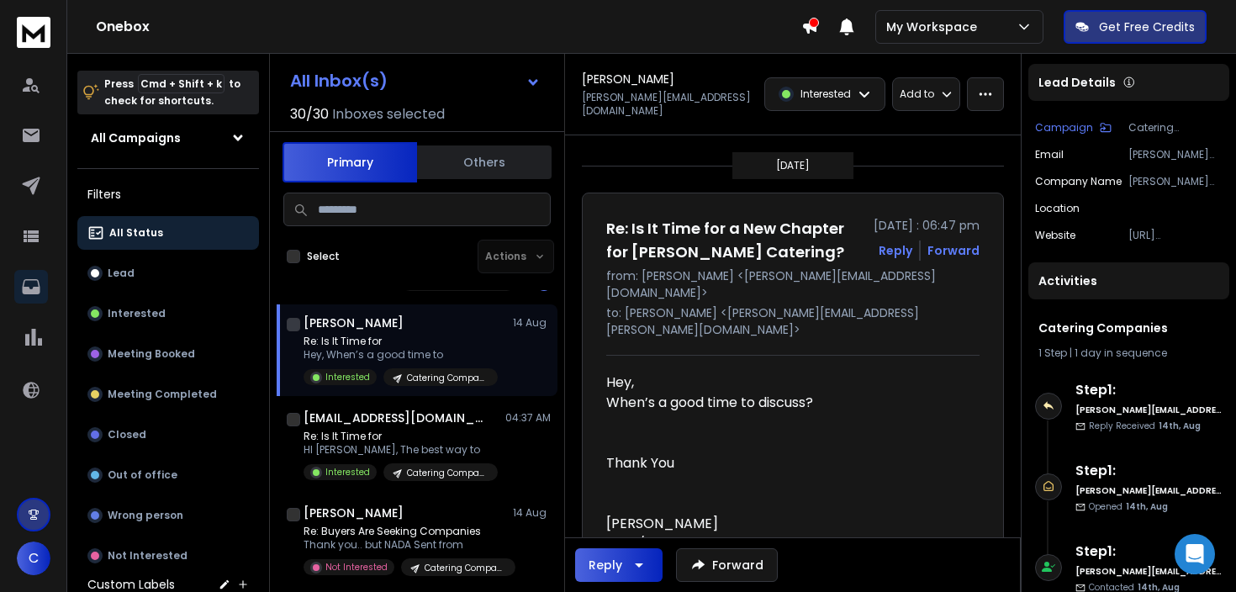
click at [594, 561] on div "Reply" at bounding box center [605, 565] width 34 height 17
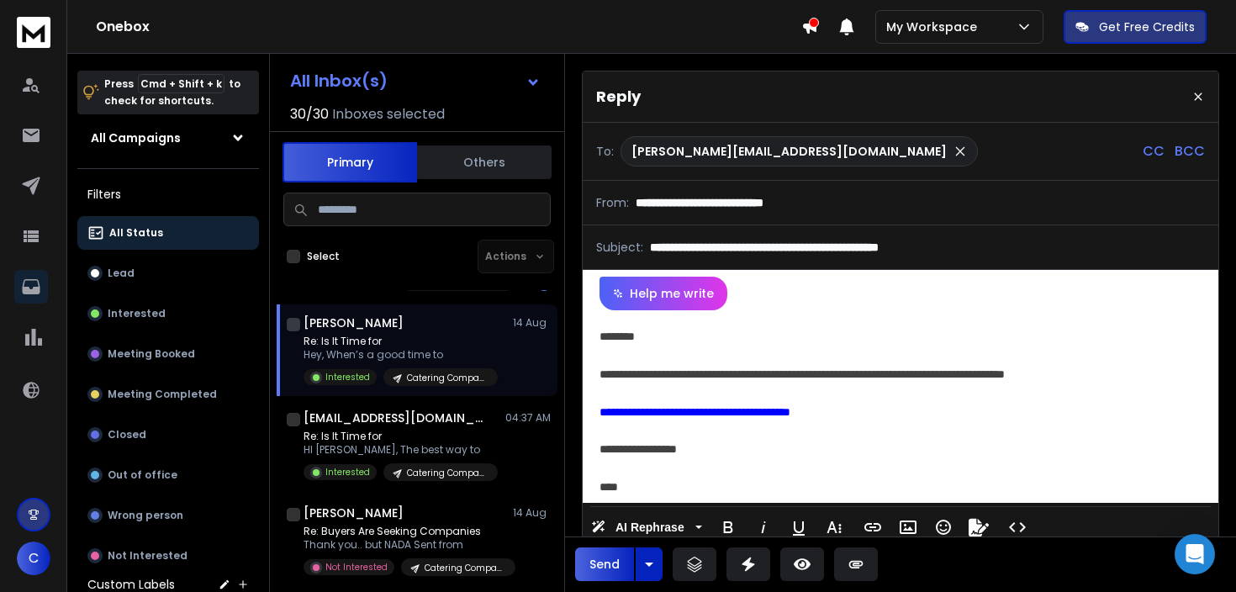
click at [615, 559] on button "Send" at bounding box center [604, 564] width 59 height 34
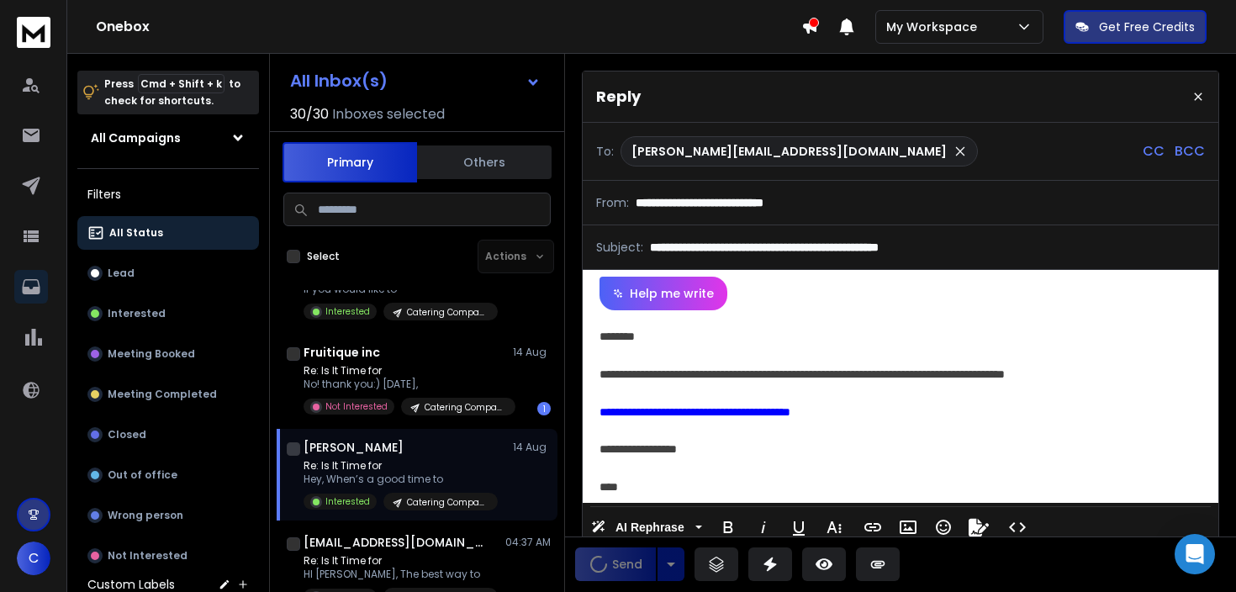
scroll to position [33, 0]
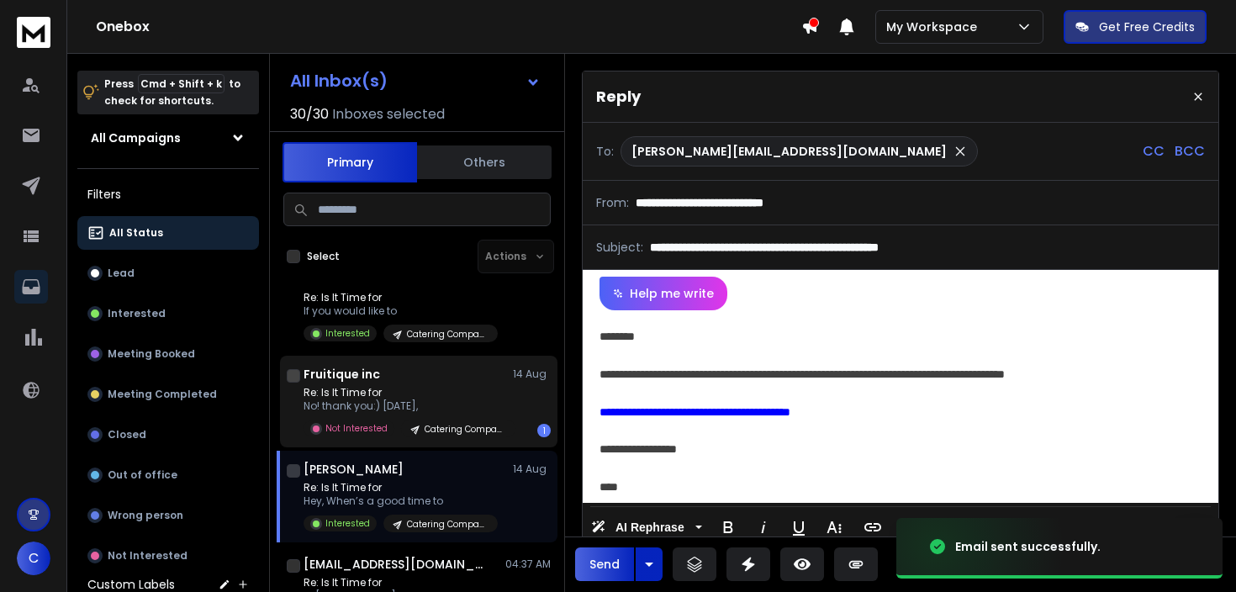
click at [375, 396] on p "Re: Is It Time for" at bounding box center [404, 392] width 202 height 13
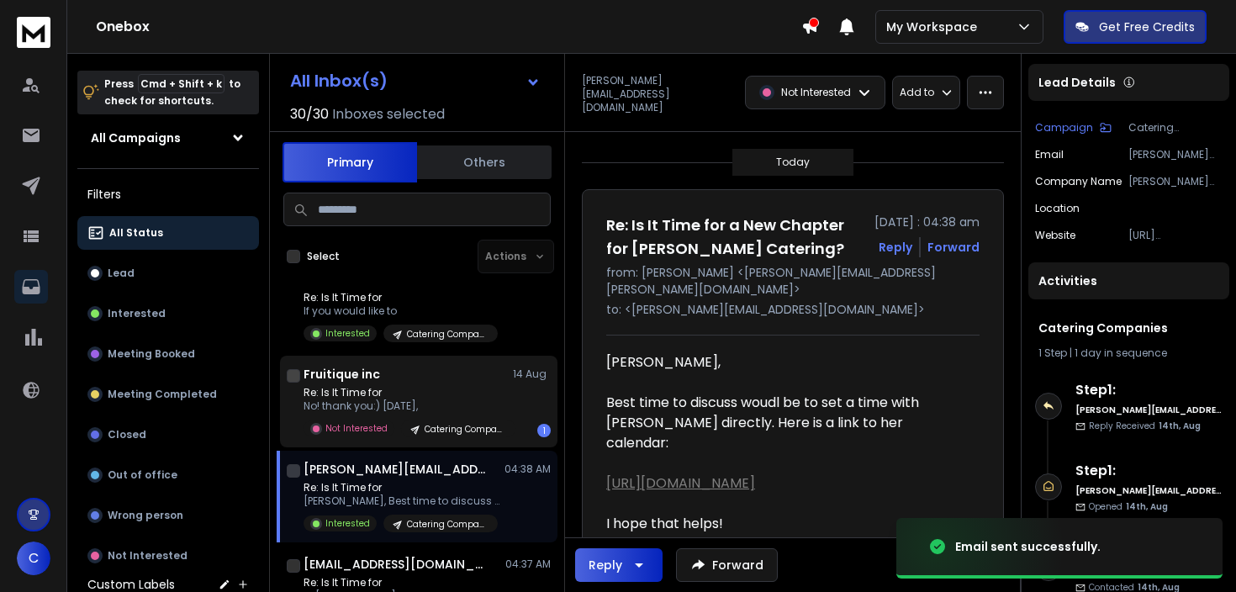
scroll to position [0, 0]
